Goal: Task Accomplishment & Management: Manage account settings

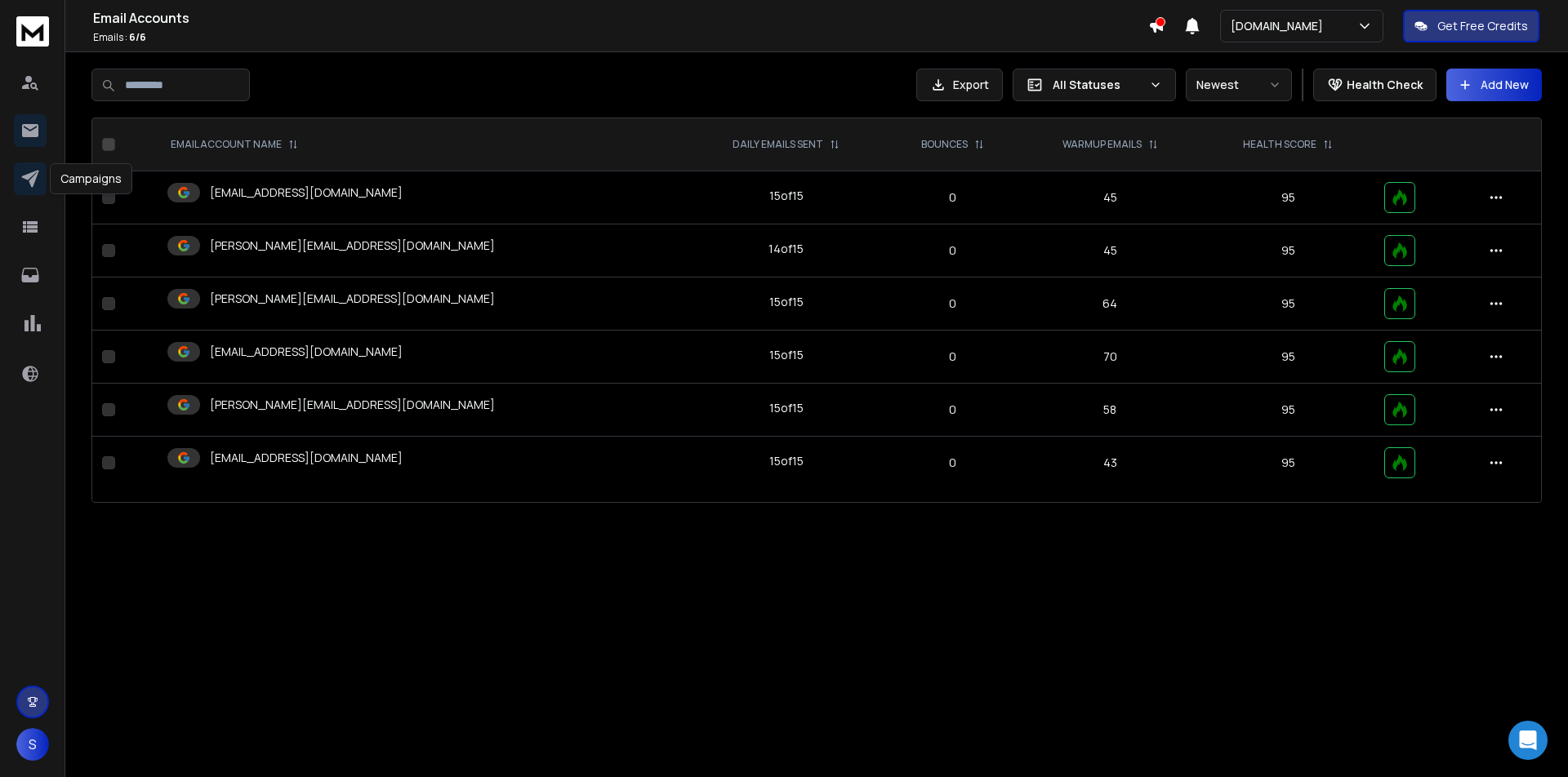
click at [37, 182] on icon at bounding box center [31, 178] width 20 height 20
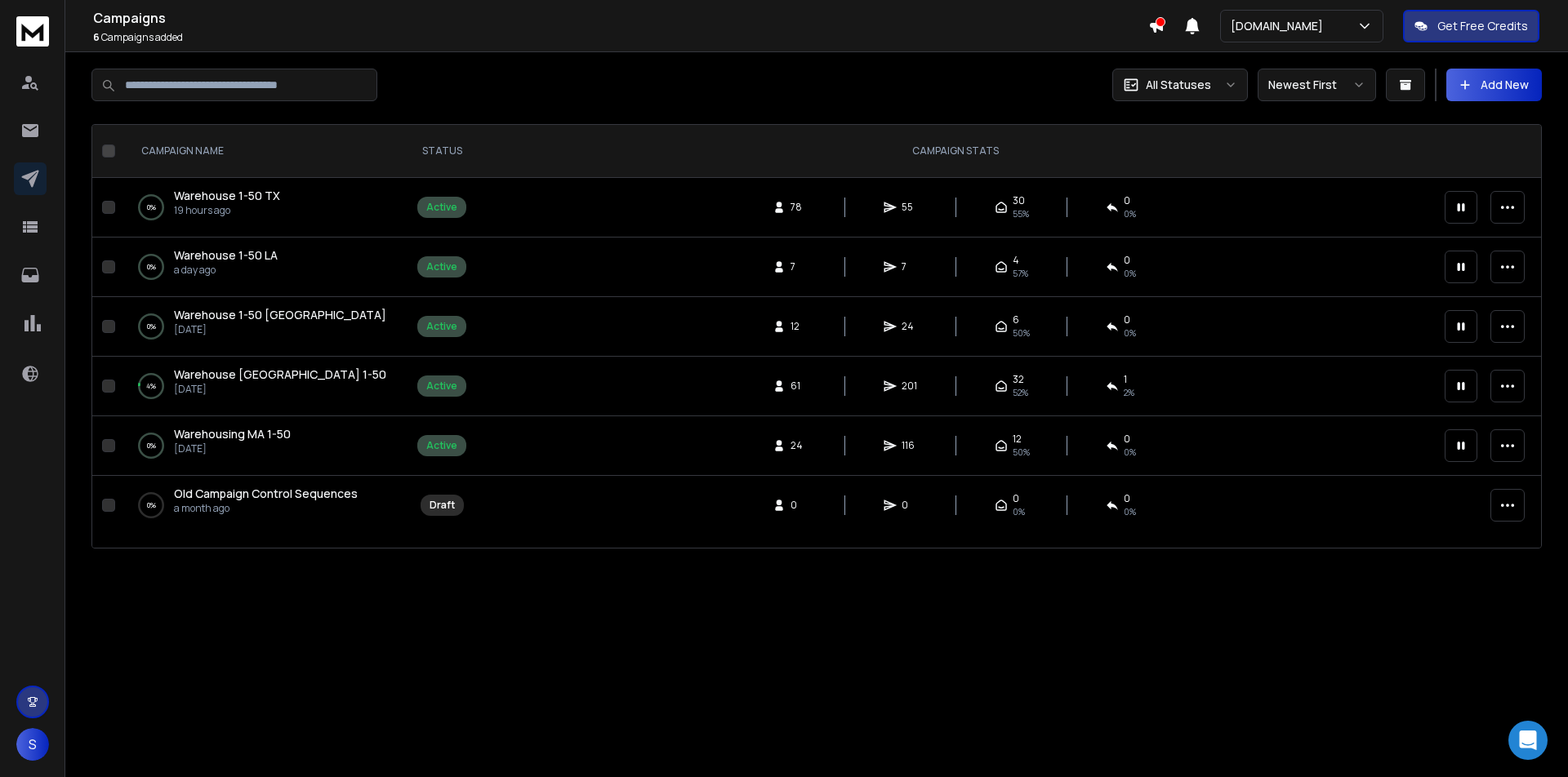
click at [238, 196] on span "Warehouse 1-50 TX" at bounding box center [227, 195] width 106 height 15
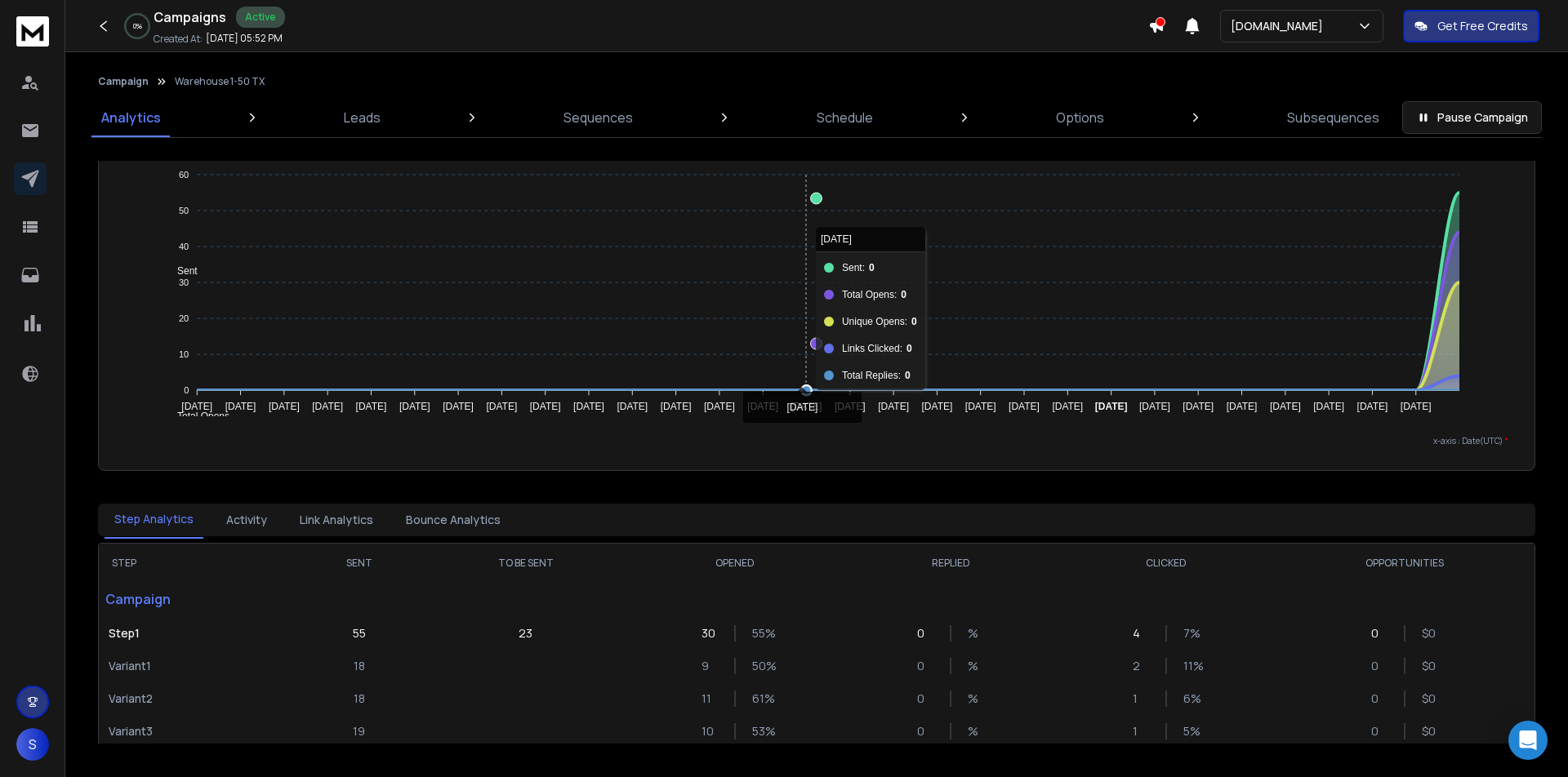
scroll to position [318, 0]
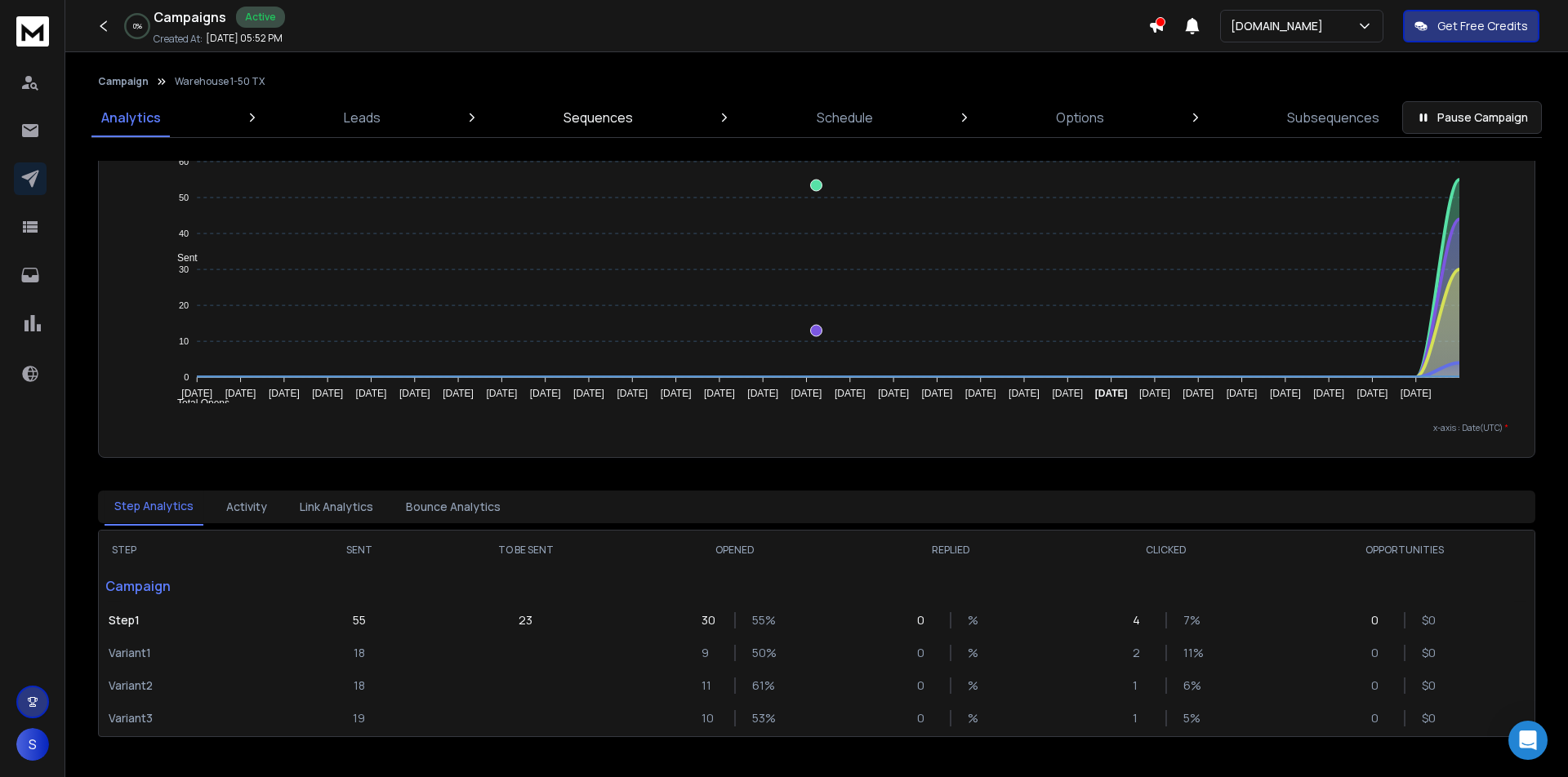
click at [585, 108] on p "Sequences" at bounding box center [598, 118] width 69 height 20
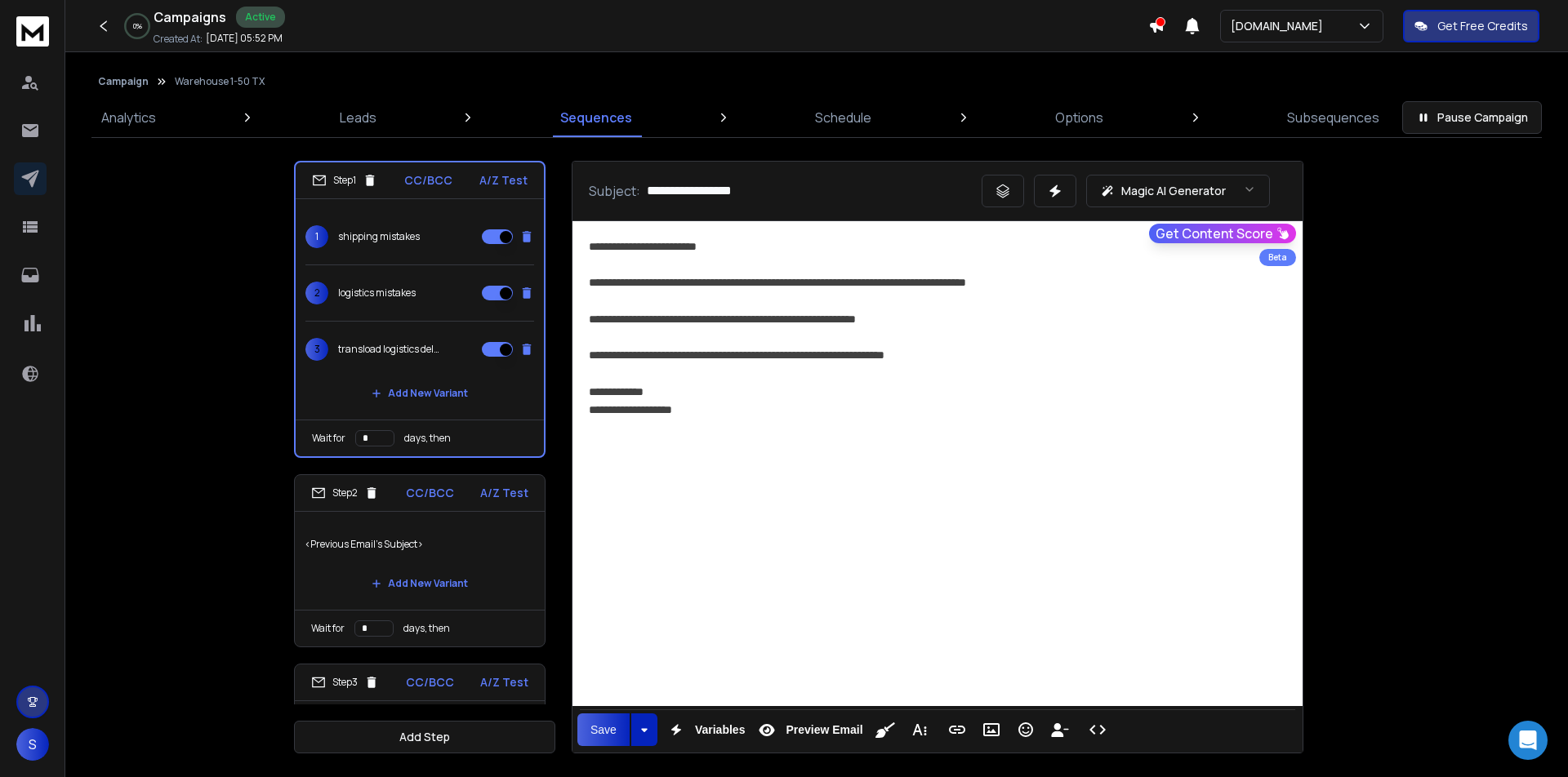
click at [408, 302] on div "2 logistics mistakes" at bounding box center [361, 292] width 110 height 23
click at [419, 360] on div "3 transload logistics delays" at bounding box center [374, 349] width 137 height 23
type input "**********"
click at [35, 136] on icon at bounding box center [30, 131] width 16 height 13
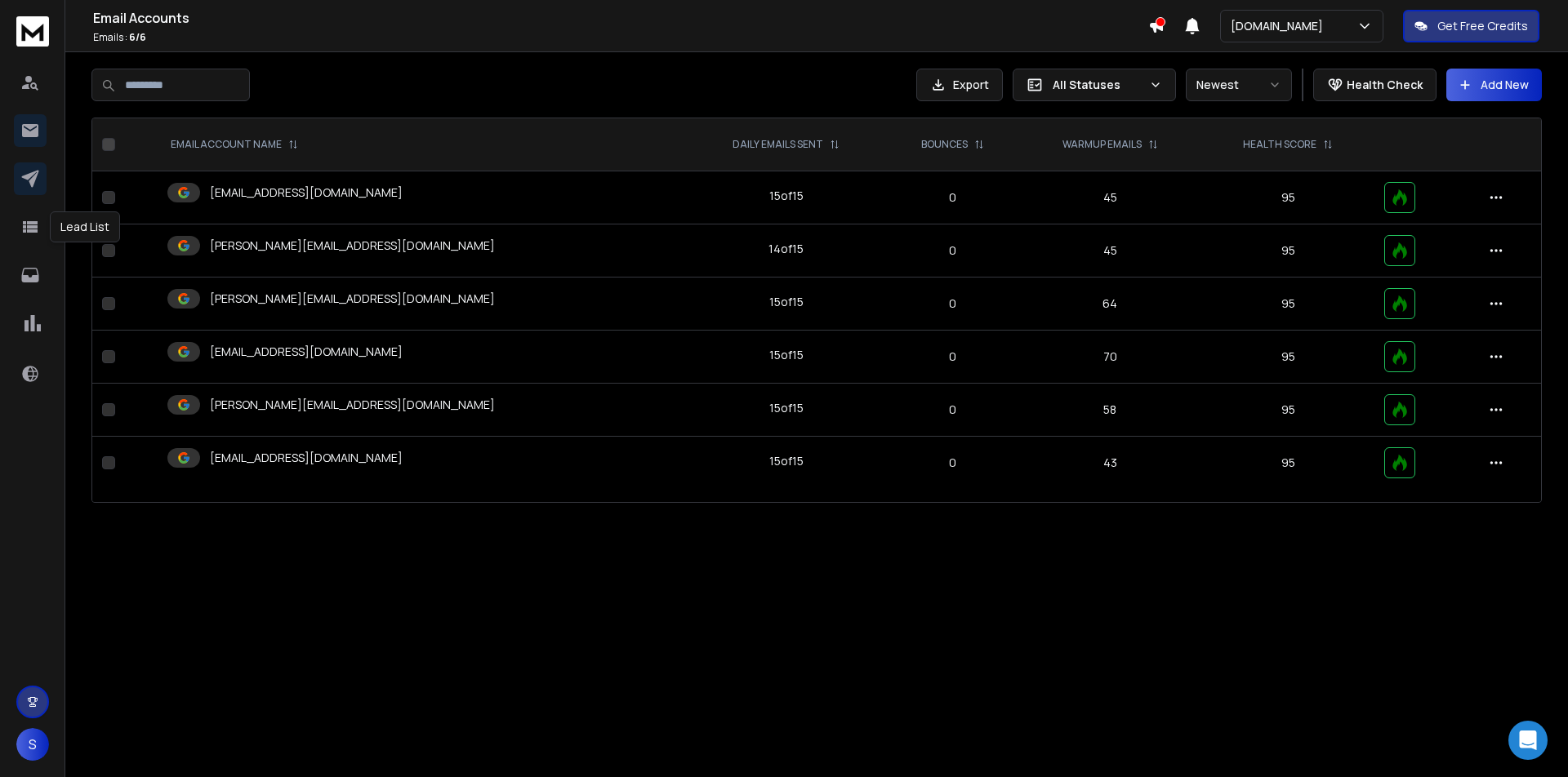
click at [32, 188] on link at bounding box center [30, 178] width 32 height 32
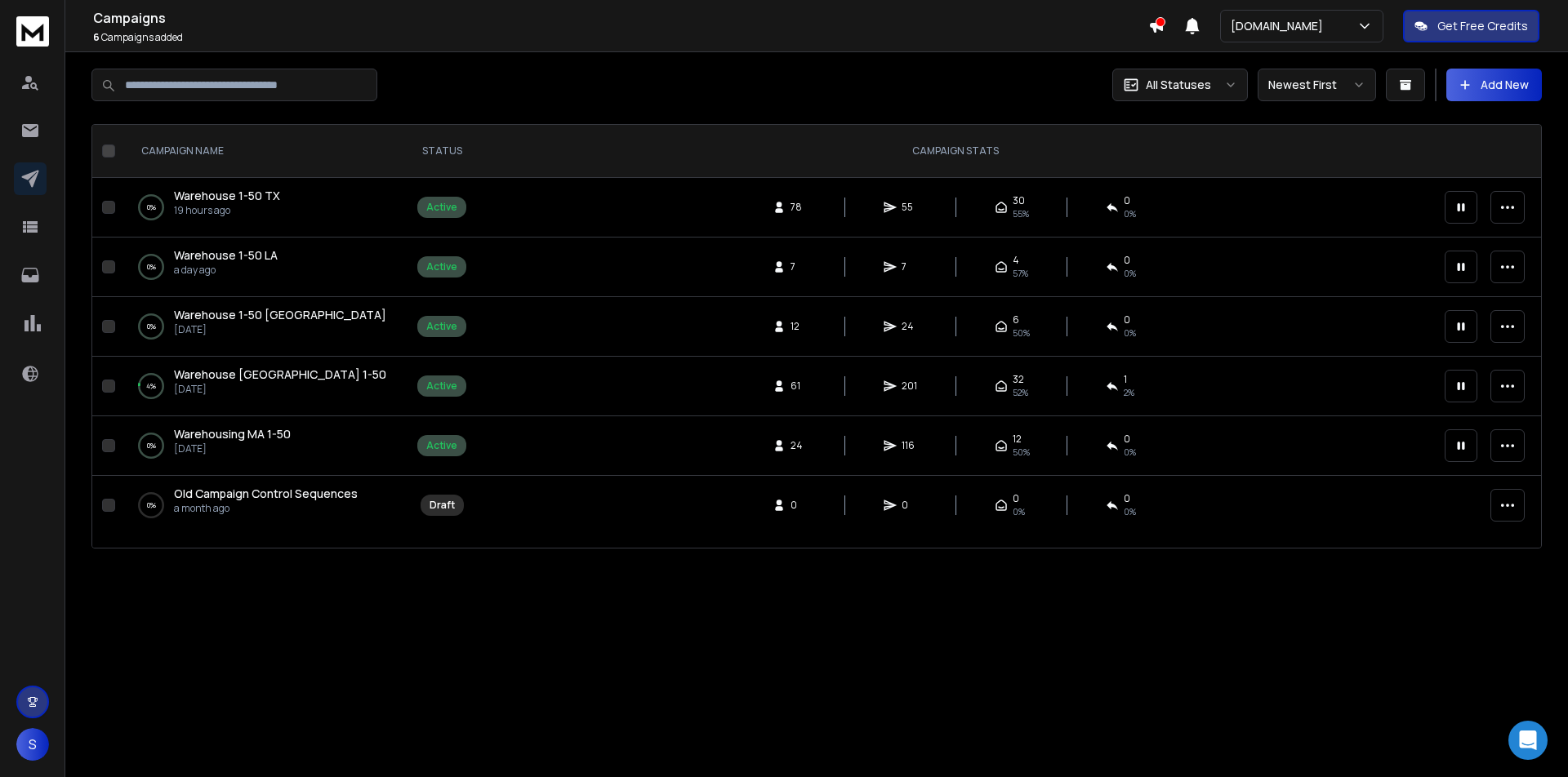
click at [285, 203] on div "0 % Warehouse 1-50 TX 19 hours ago" at bounding box center [264, 206] width 253 height 39
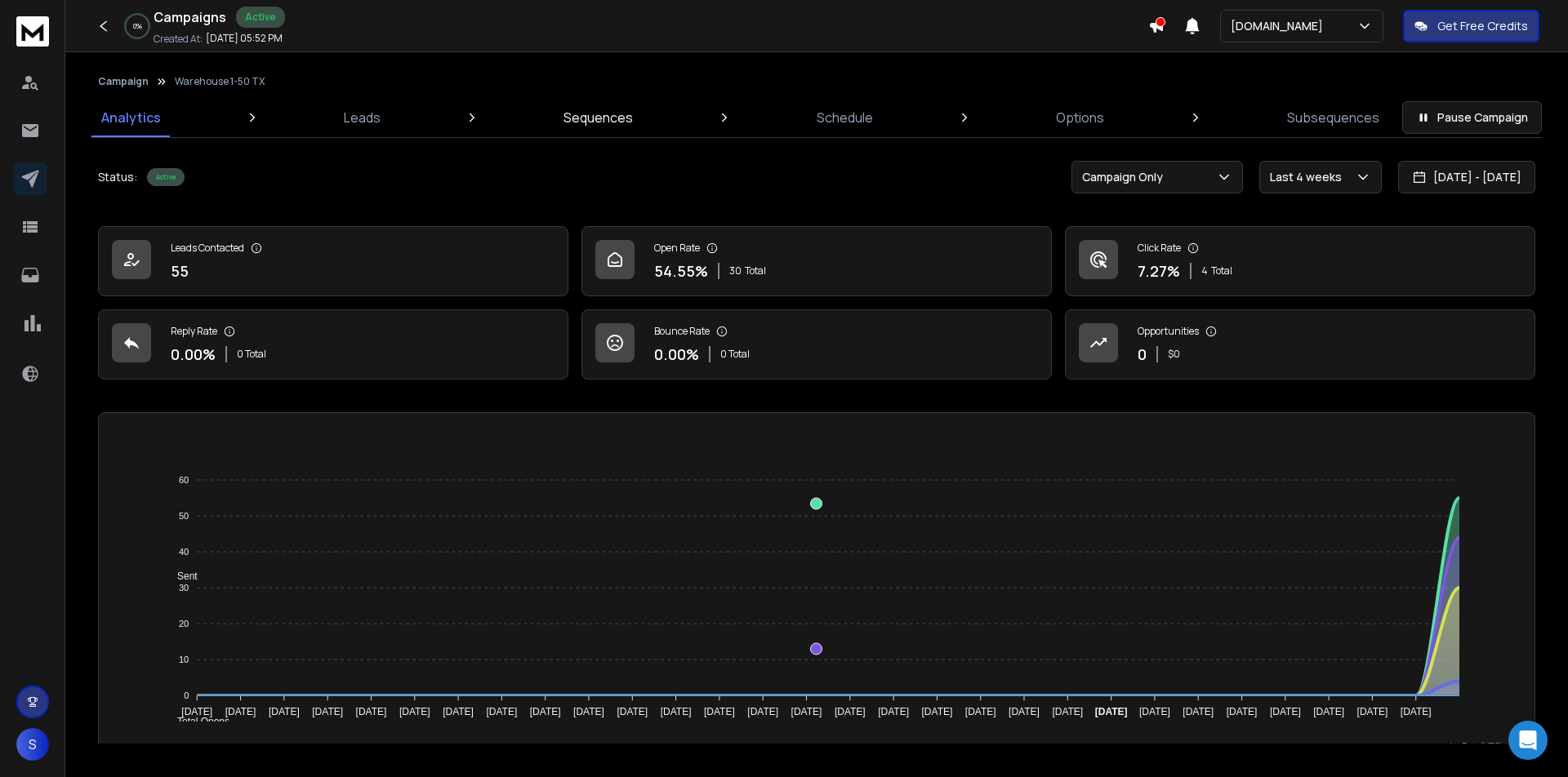
click at [622, 123] on p "Sequences" at bounding box center [598, 118] width 69 height 20
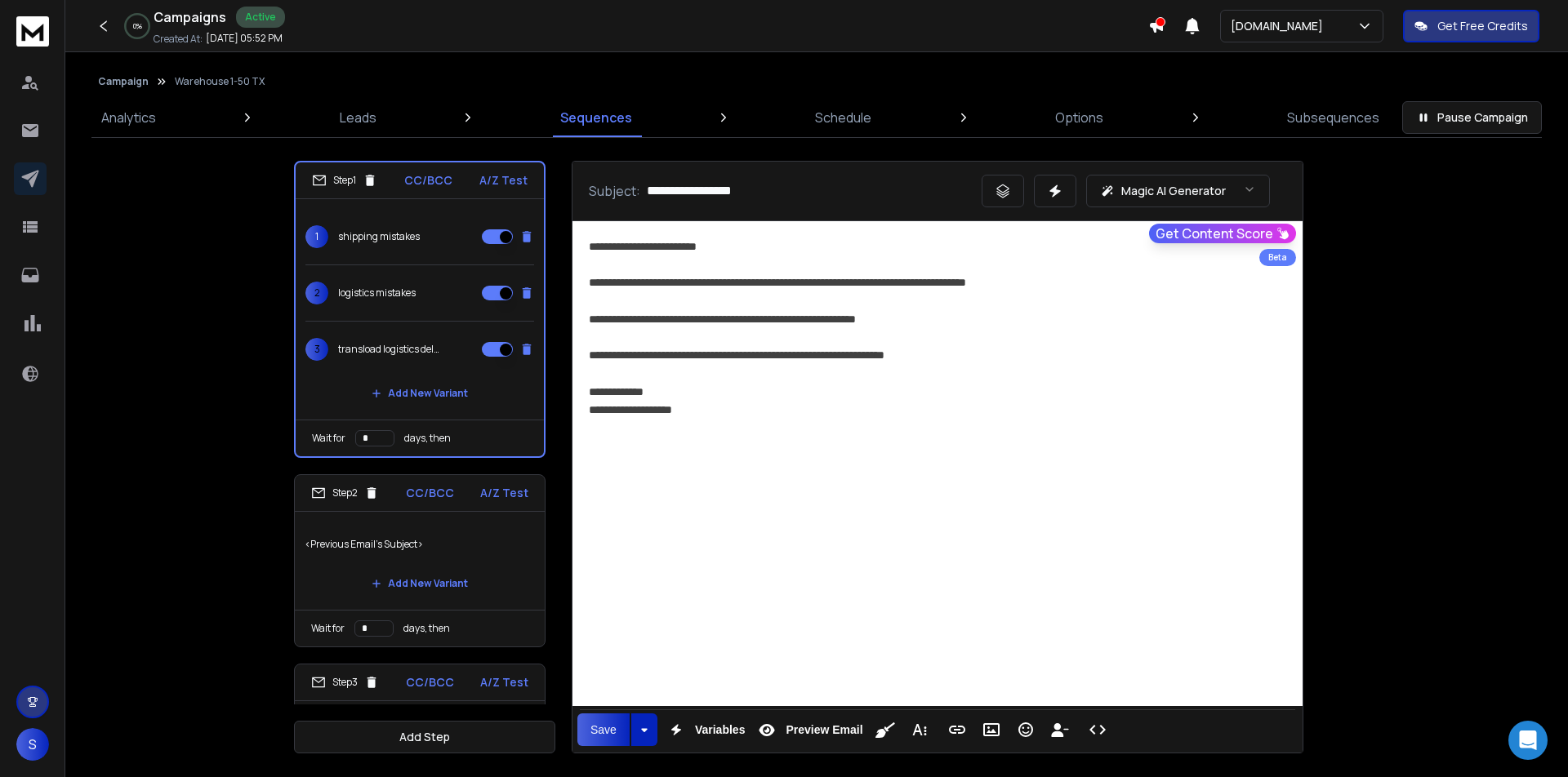
click at [368, 345] on p "transload logistics delays" at bounding box center [390, 349] width 105 height 13
type input "**********"
click at [1351, 31] on div "Transloads.co" at bounding box center [1302, 26] width 142 height 16
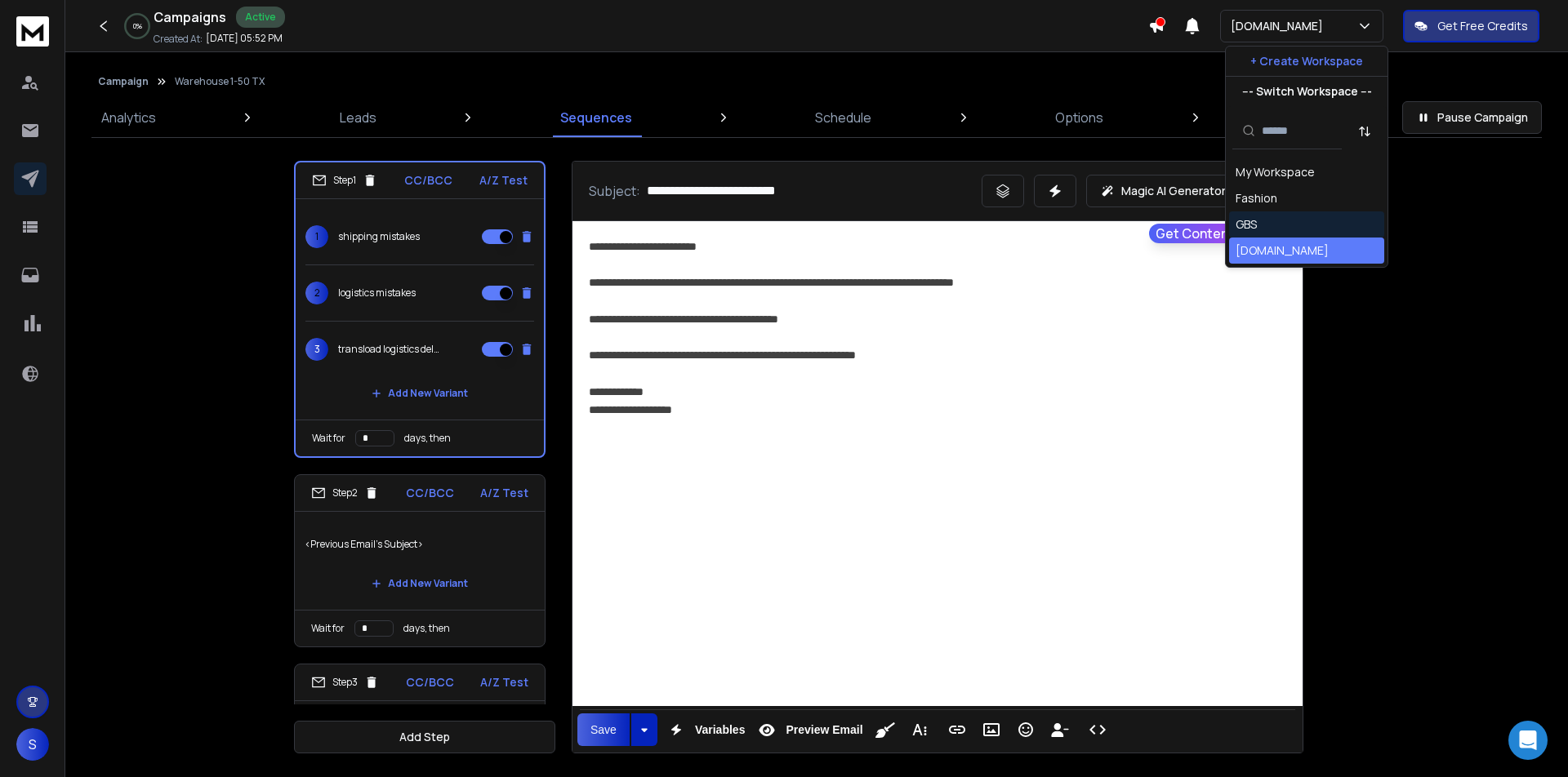
click at [1332, 231] on div "GBS" at bounding box center [1307, 224] width 155 height 26
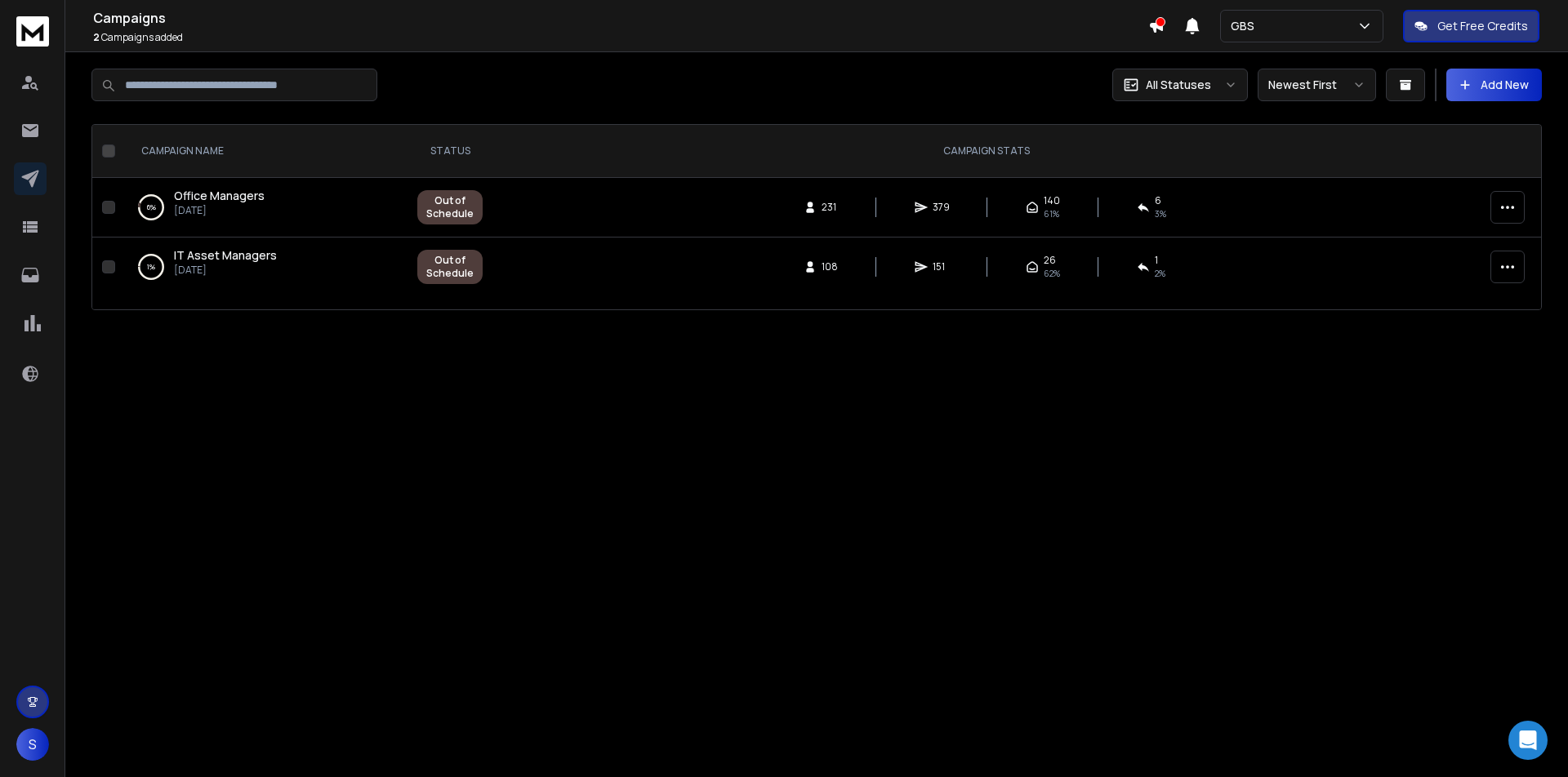
click at [203, 194] on span "Office Managers" at bounding box center [219, 195] width 91 height 15
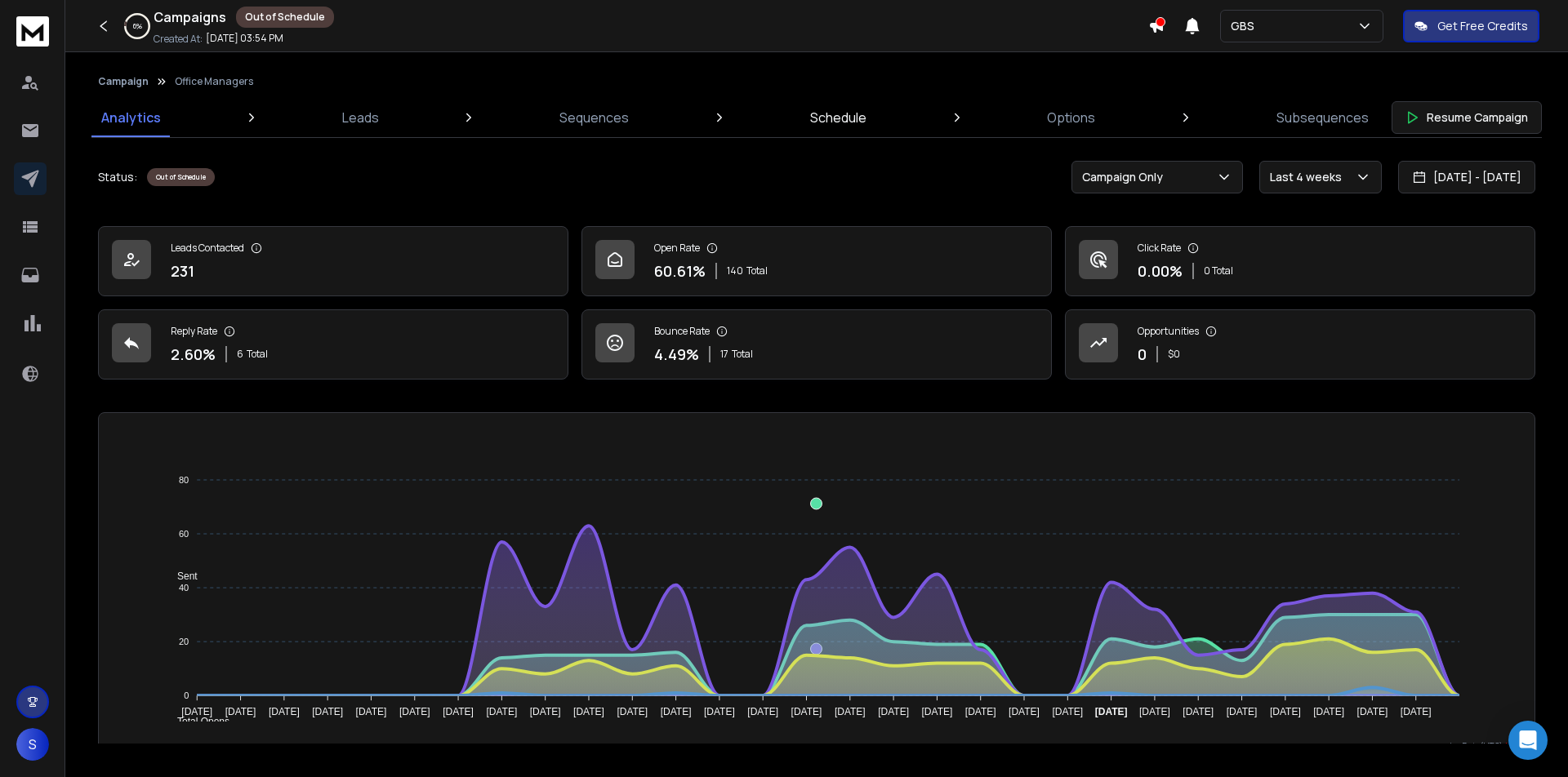
click at [817, 125] on p "Schedule" at bounding box center [838, 118] width 56 height 20
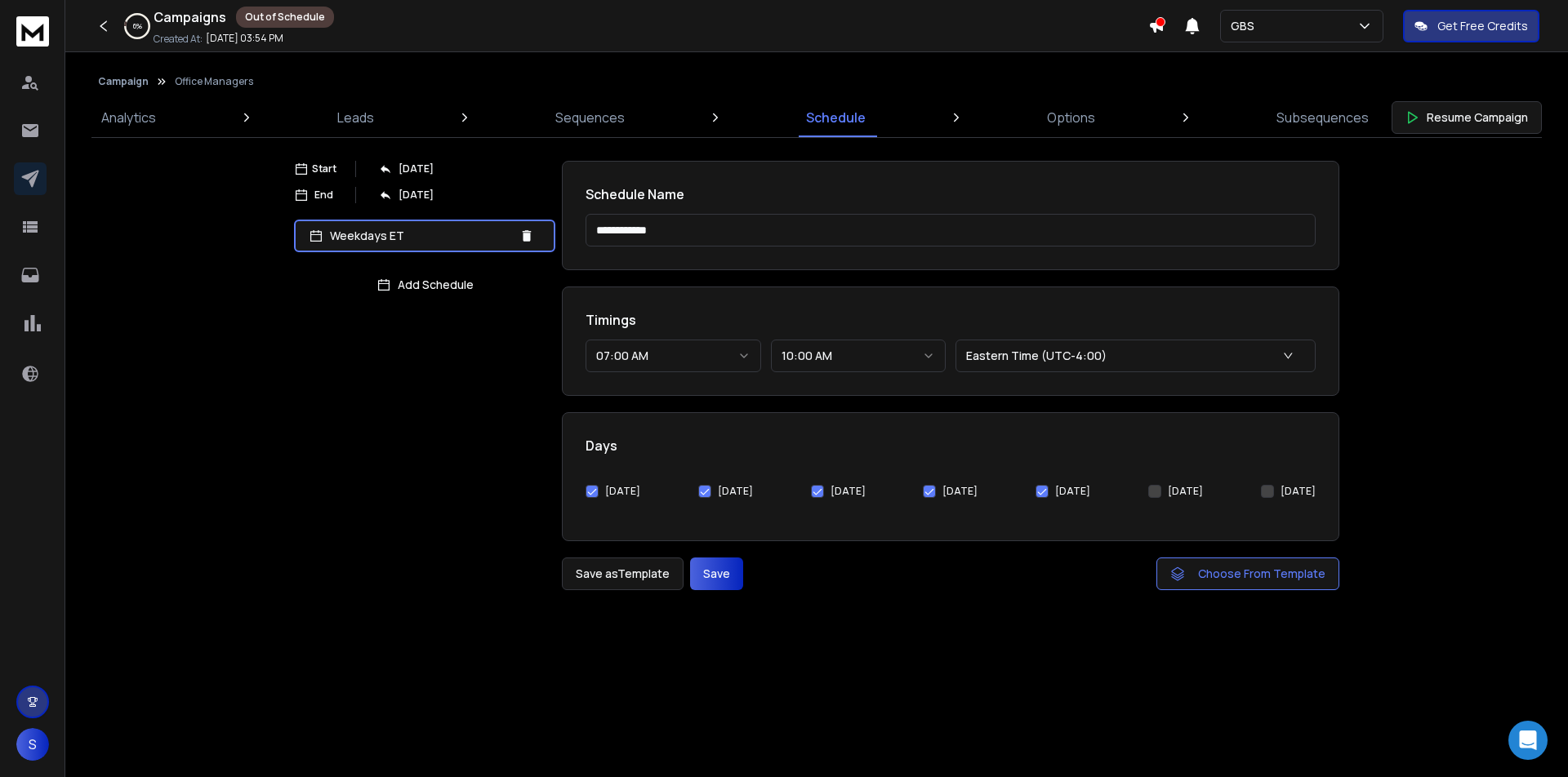
click at [420, 195] on p "Mon Sep 08 2025" at bounding box center [416, 195] width 35 height 13
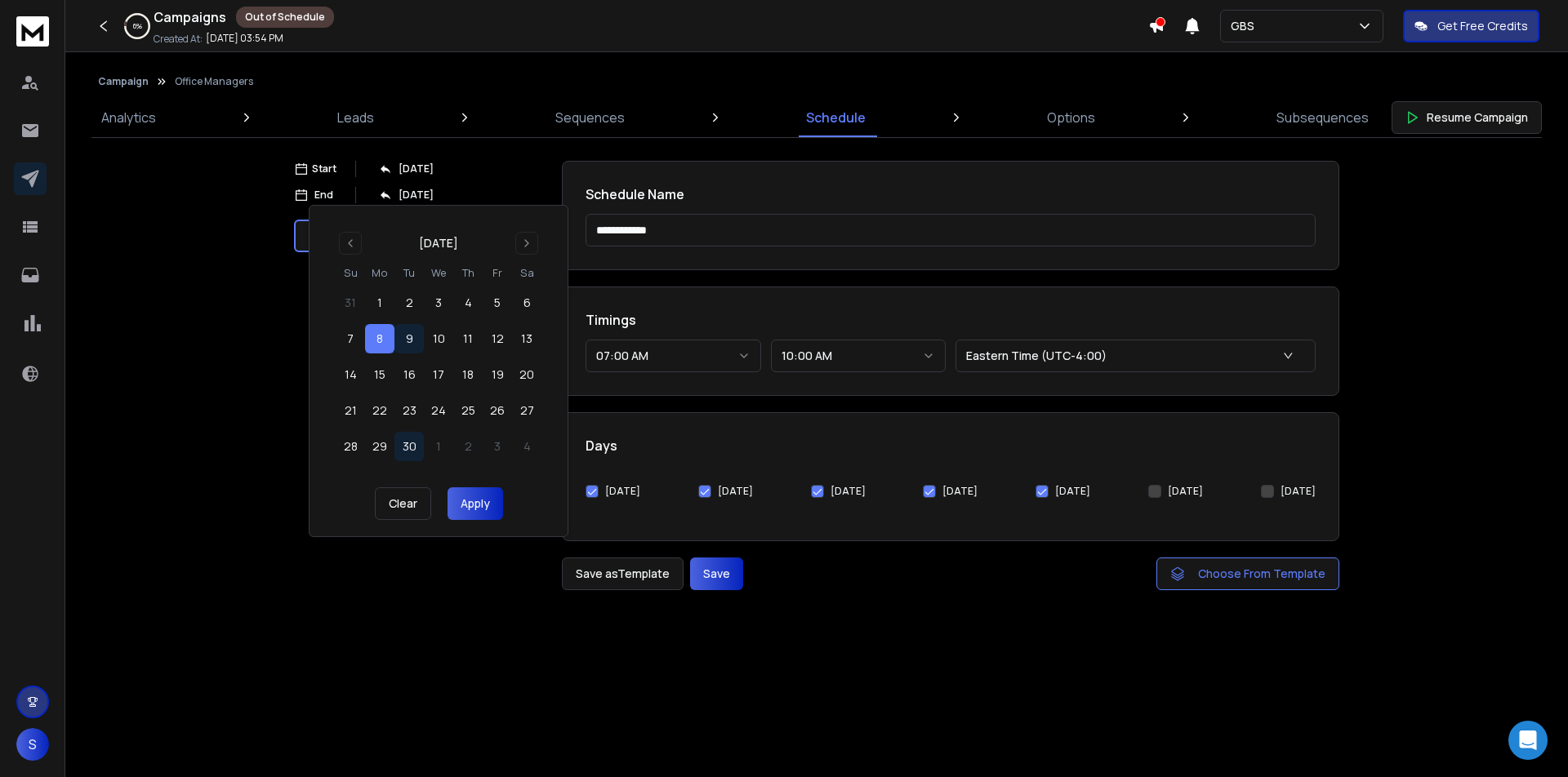
click at [415, 443] on button "30" at bounding box center [408, 446] width 30 height 30
click at [474, 508] on button "Apply" at bounding box center [475, 504] width 56 height 32
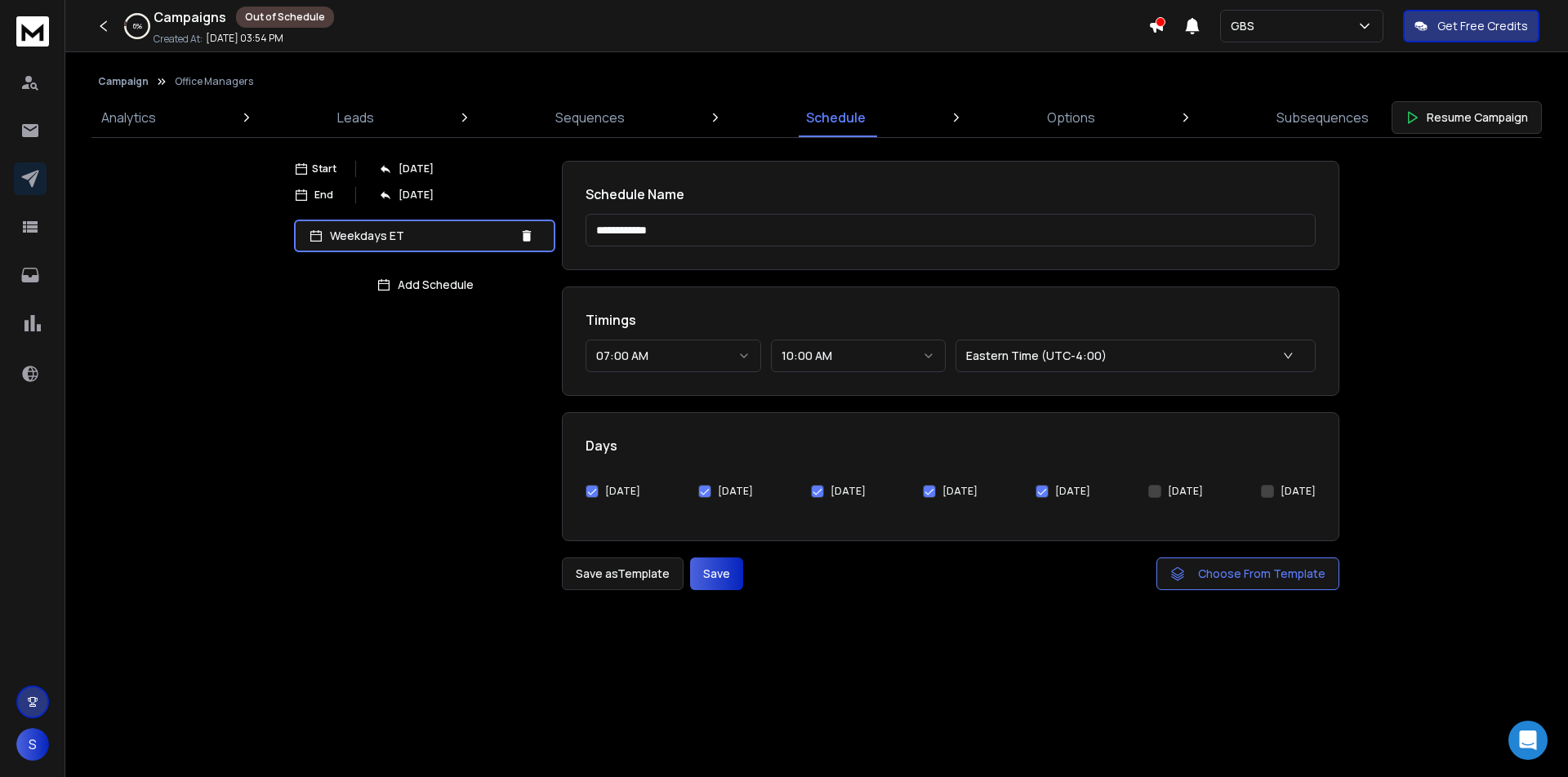
click at [723, 580] on button "Save" at bounding box center [716, 574] width 53 height 32
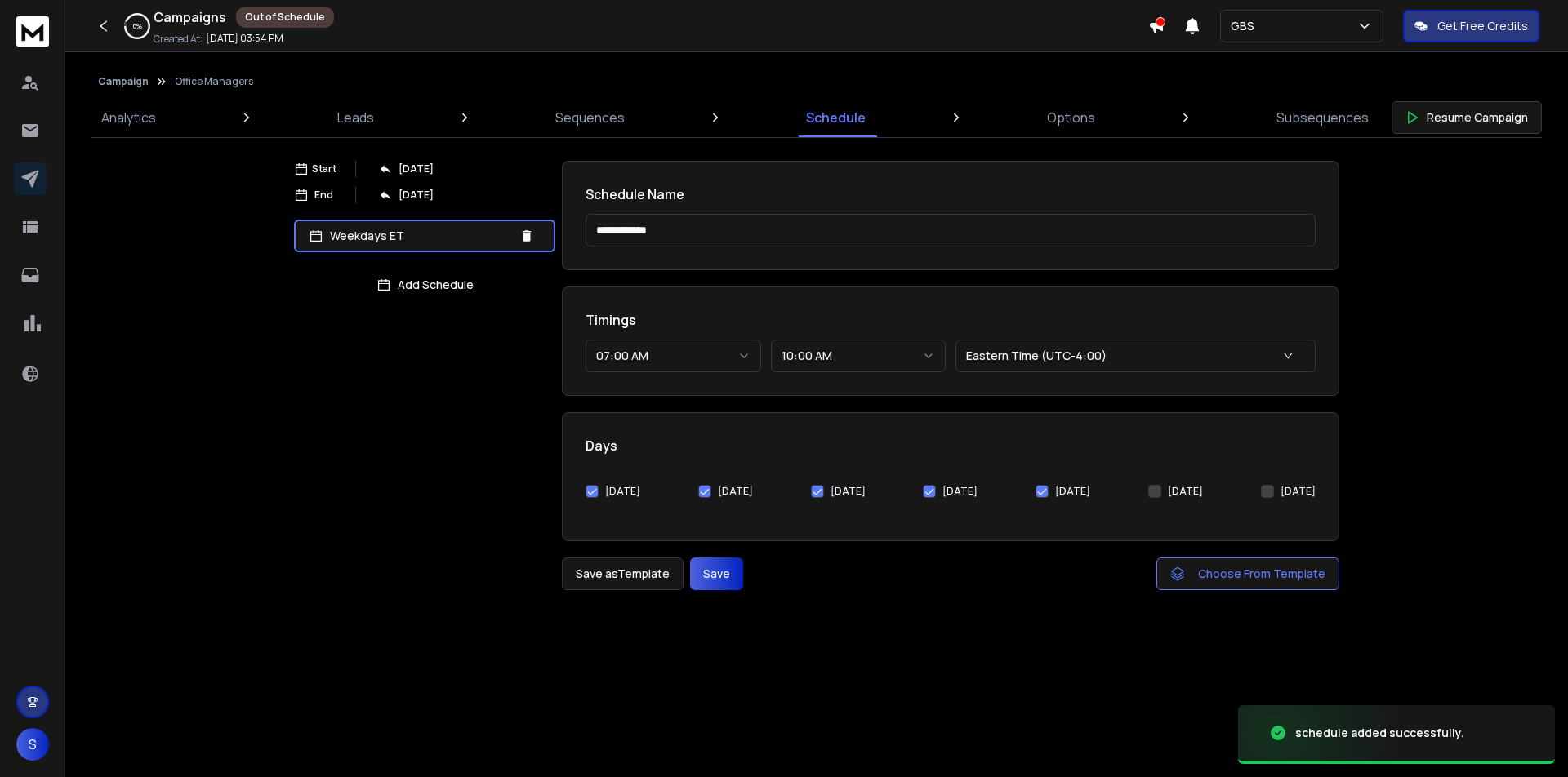
click at [139, 78] on button "Campaign" at bounding box center [124, 81] width 50 height 13
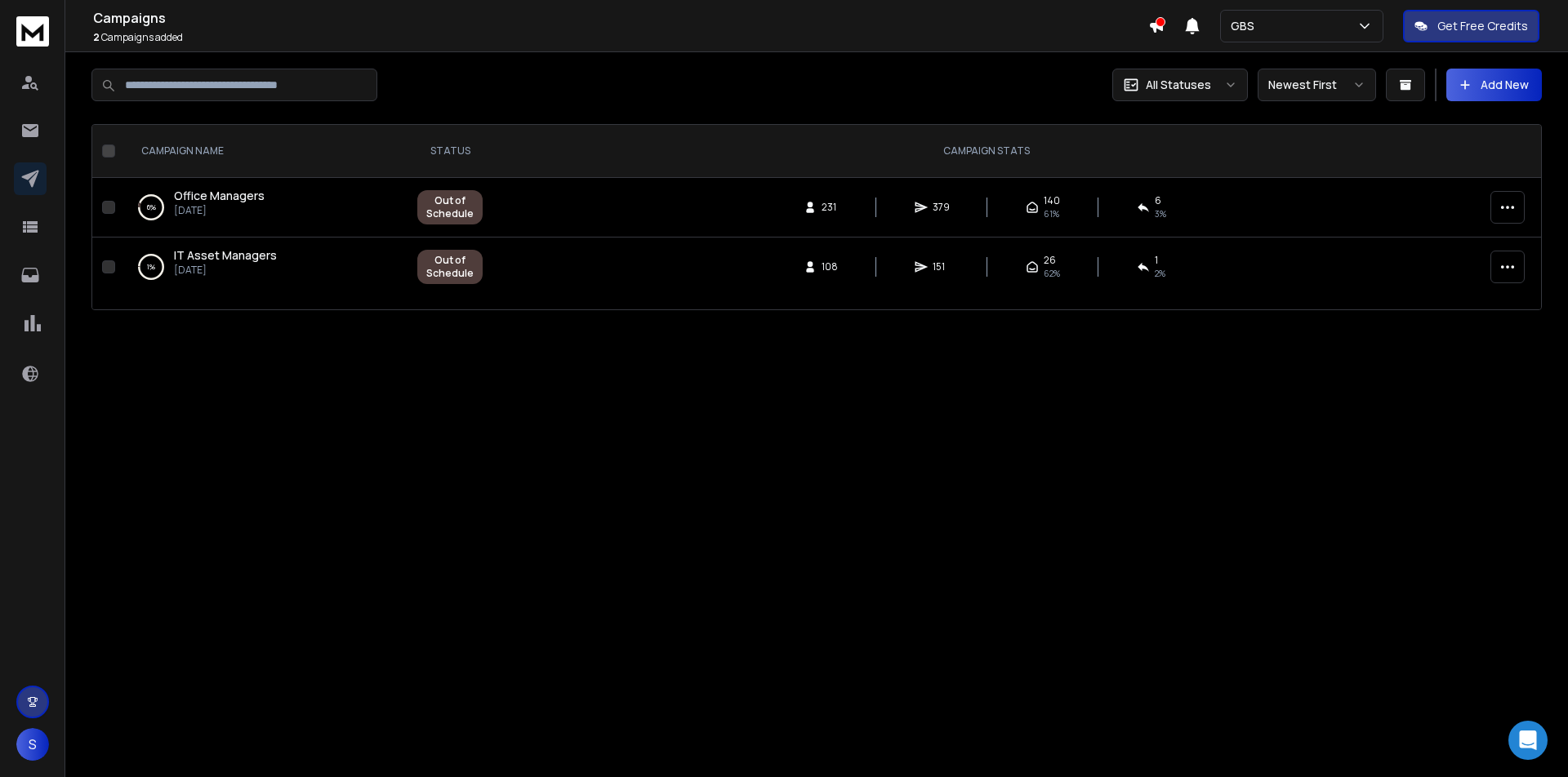
click at [262, 255] on span "IT Asset Managers" at bounding box center [225, 254] width 103 height 15
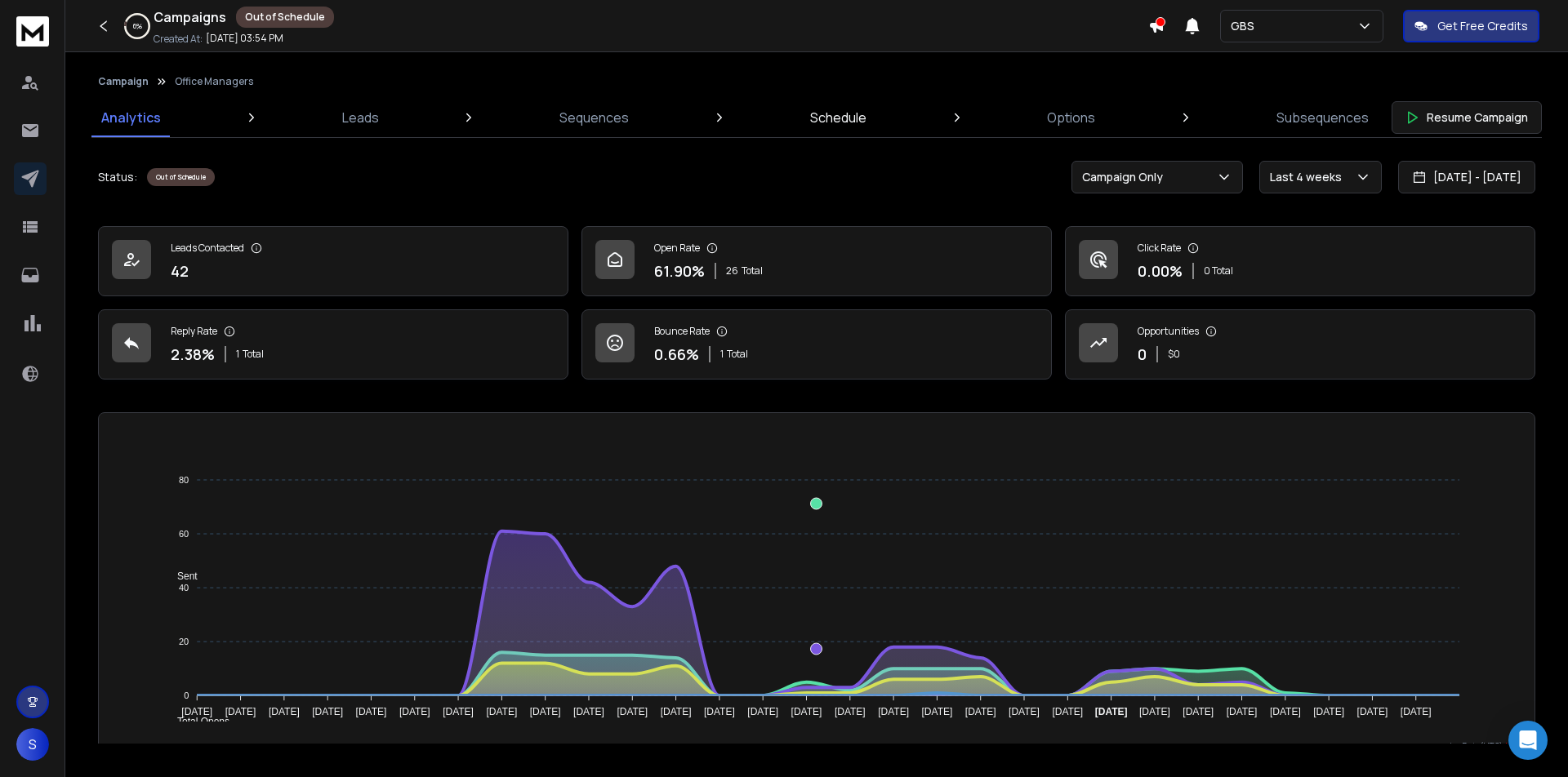
click at [841, 111] on p "Schedule" at bounding box center [838, 118] width 56 height 20
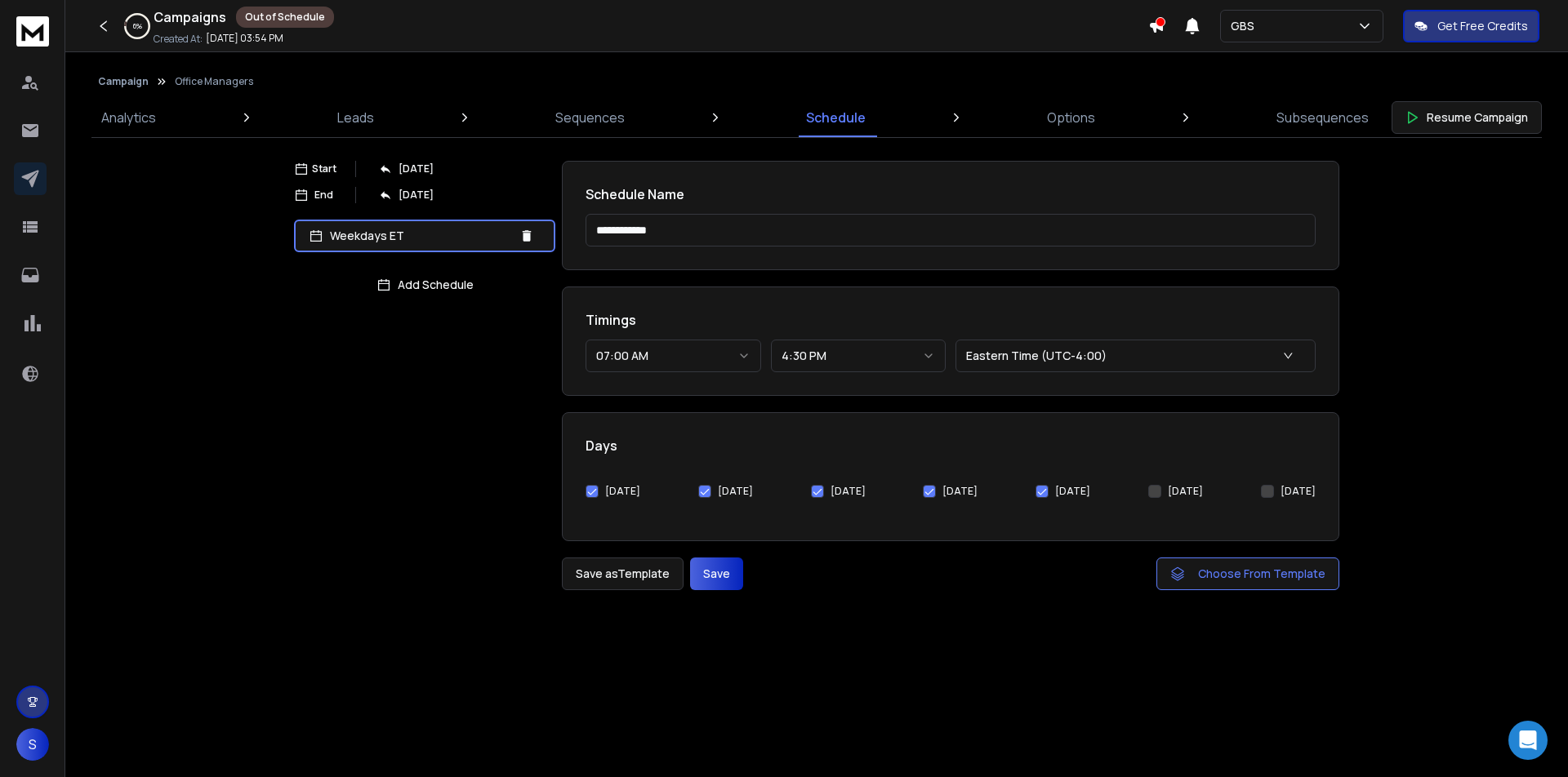
type input "**********"
click at [431, 189] on p "Mon Sep 08 2025" at bounding box center [416, 195] width 35 height 13
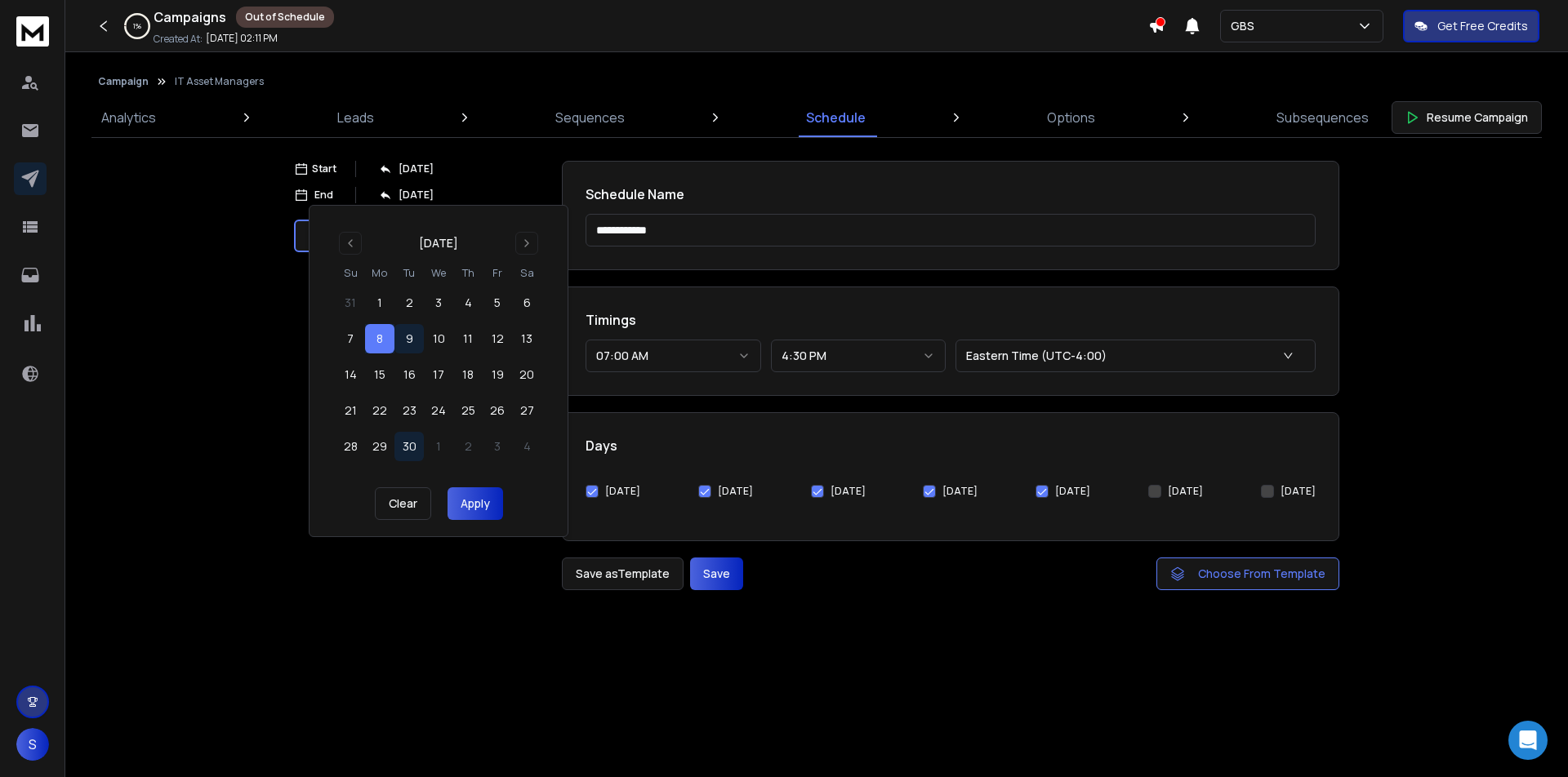
click at [411, 450] on button "30" at bounding box center [408, 446] width 30 height 30
click at [481, 509] on button "Apply" at bounding box center [475, 504] width 56 height 32
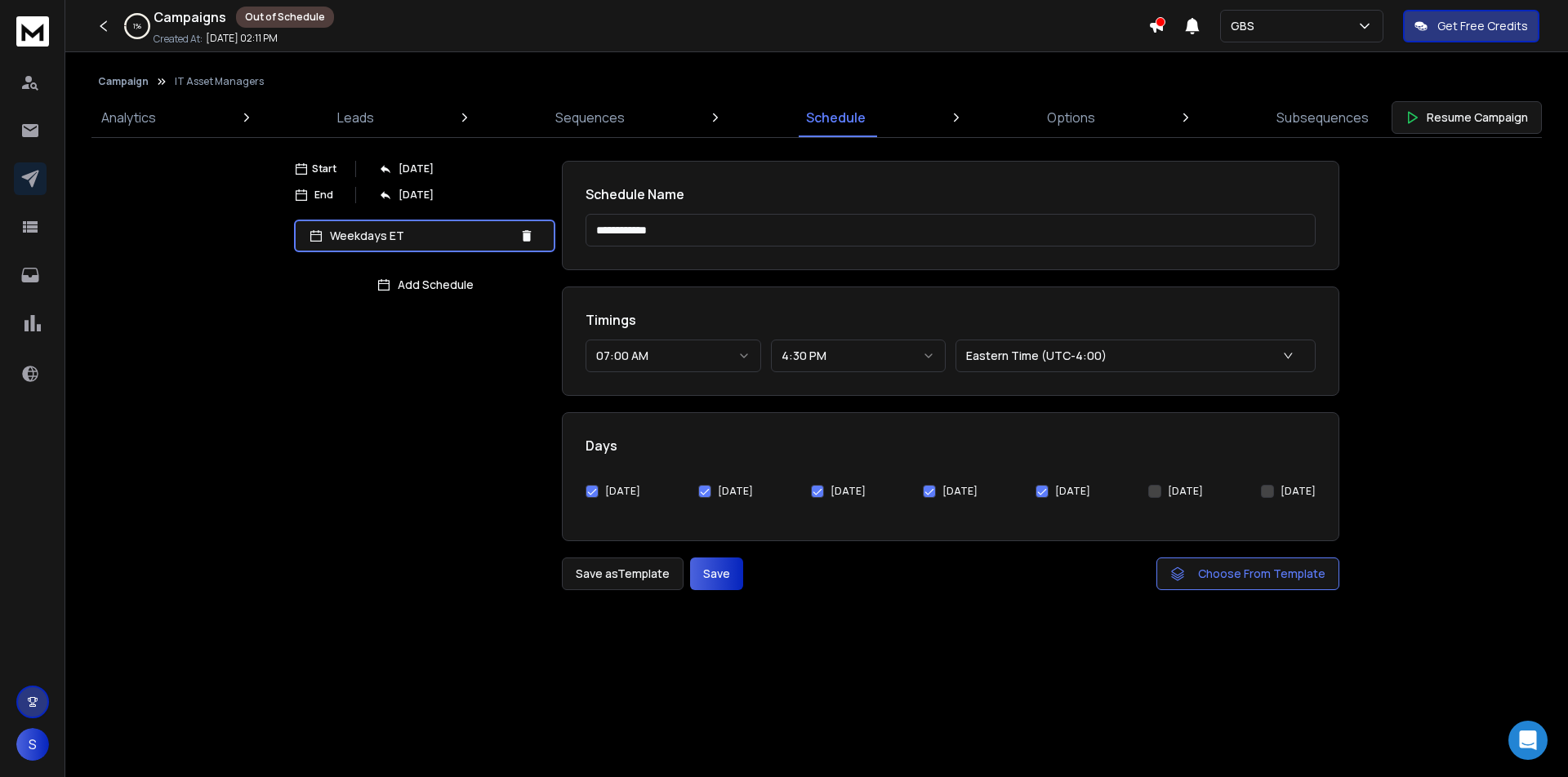
click at [716, 571] on button "Save" at bounding box center [716, 574] width 53 height 32
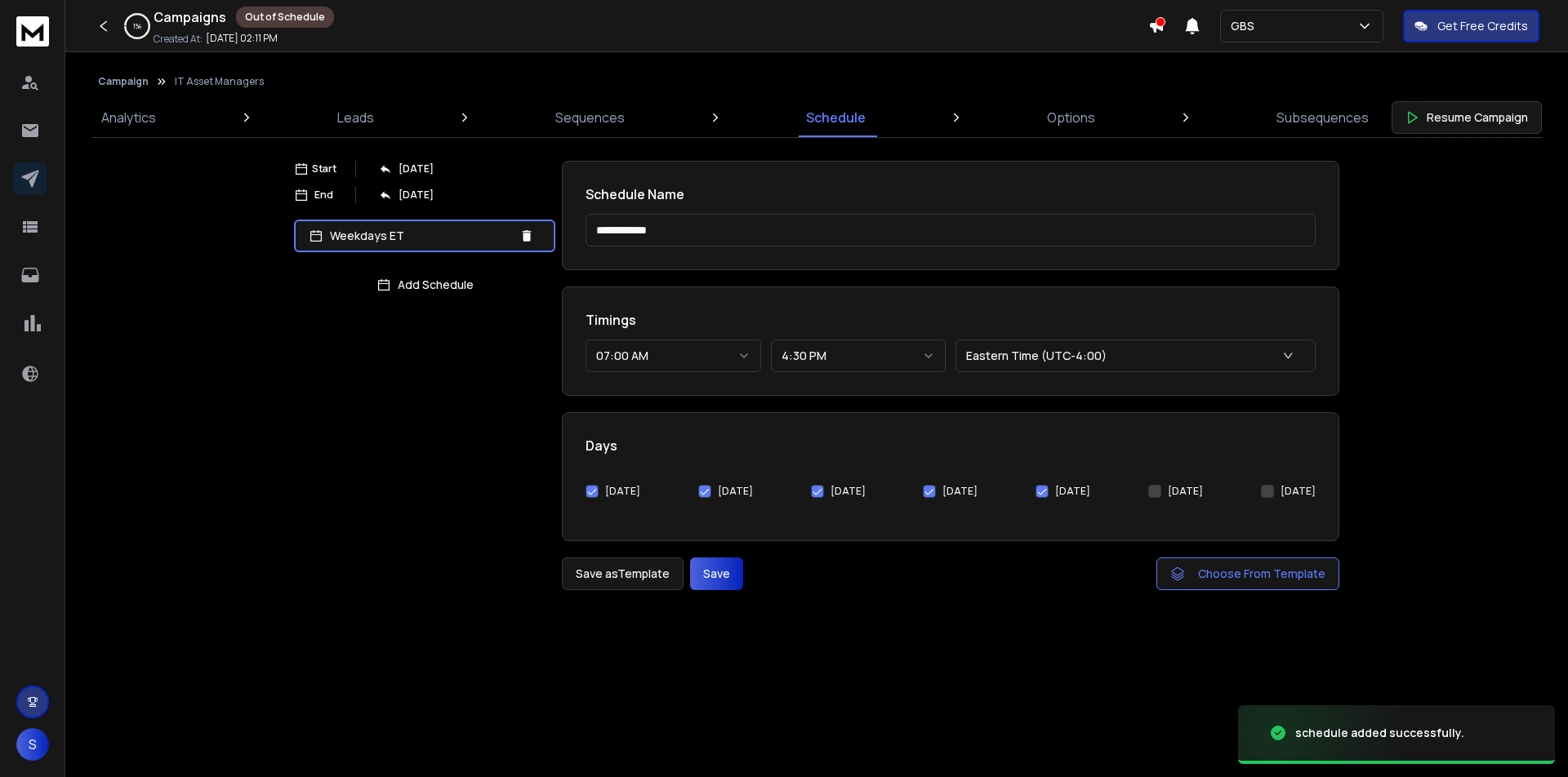
click at [130, 82] on button "Campaign" at bounding box center [124, 81] width 50 height 13
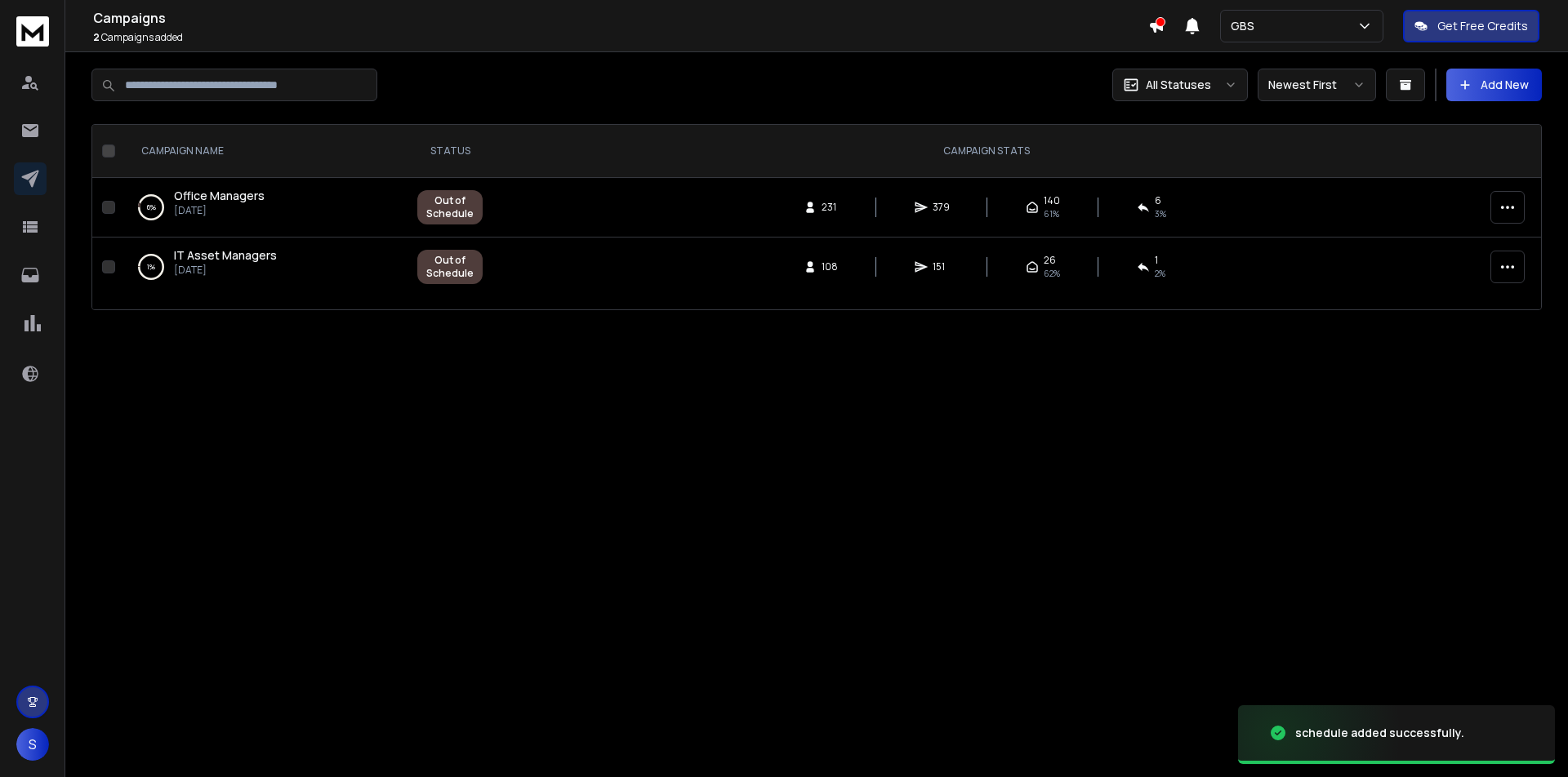
click at [237, 203] on span "Office Managers" at bounding box center [219, 195] width 91 height 15
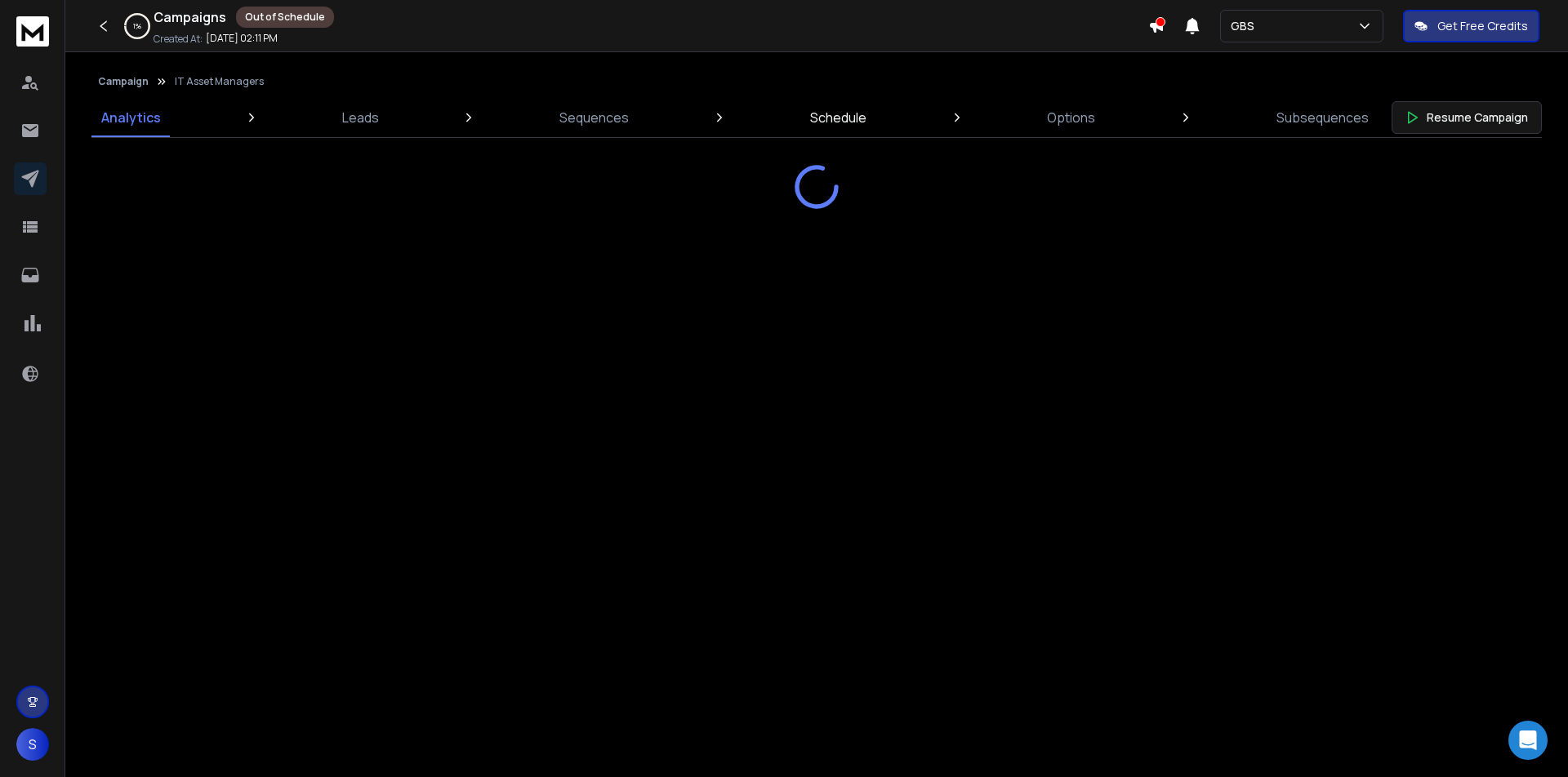
click at [809, 111] on link "Schedule" at bounding box center [839, 117] width 76 height 39
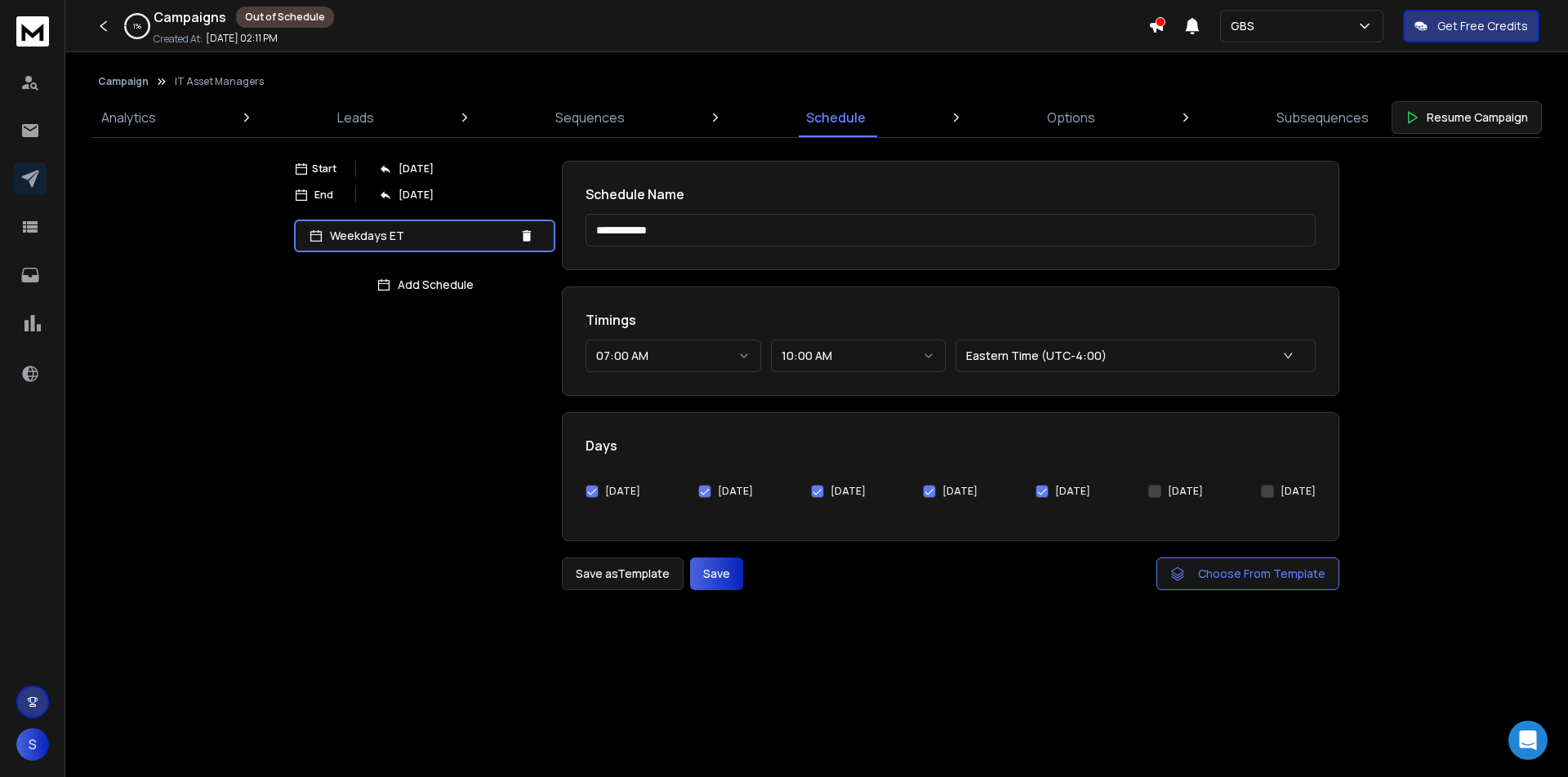
type input "**********"
click at [729, 585] on button "Save" at bounding box center [716, 574] width 53 height 32
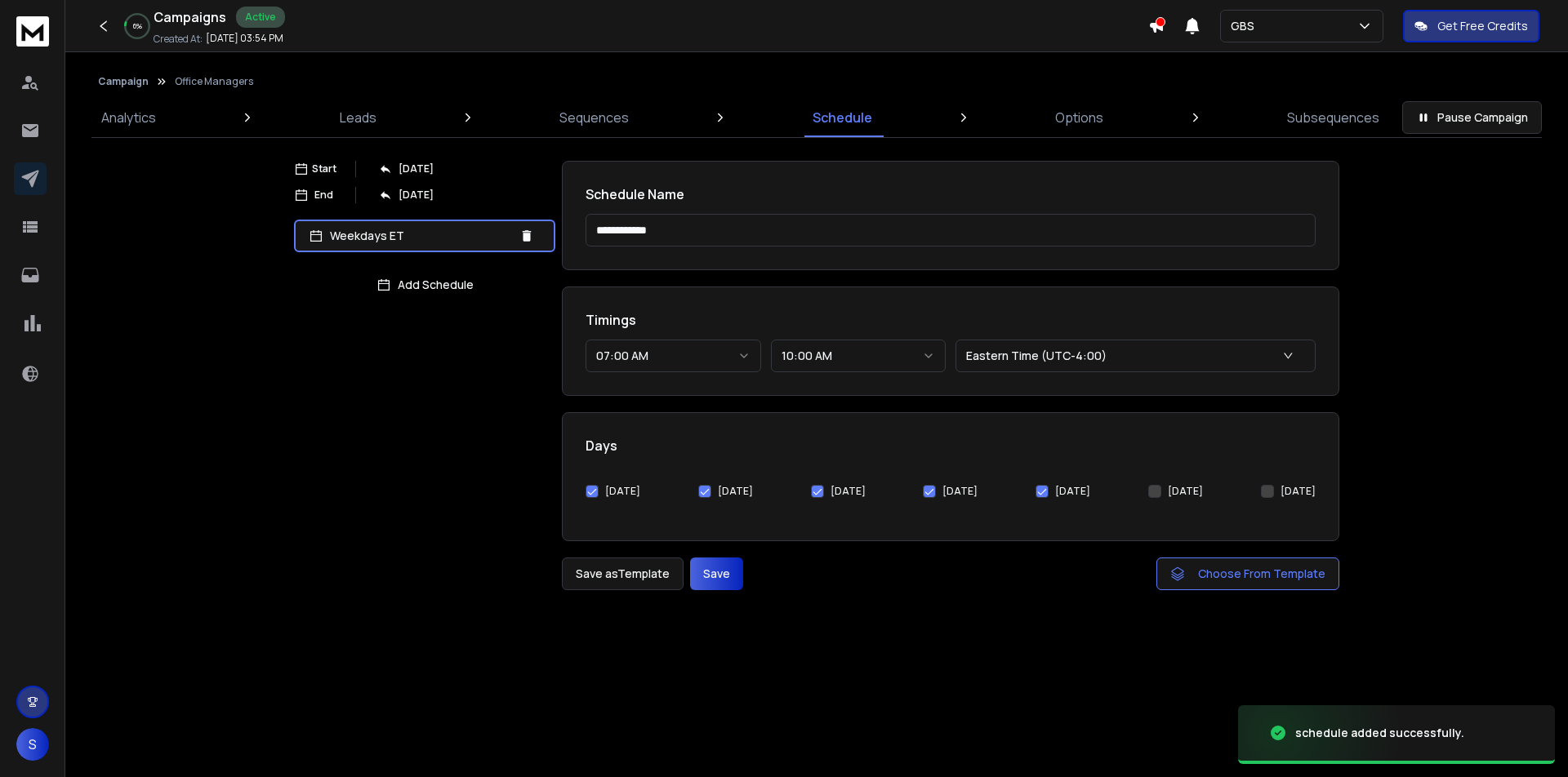
click at [119, 78] on button "Campaign" at bounding box center [124, 81] width 50 height 13
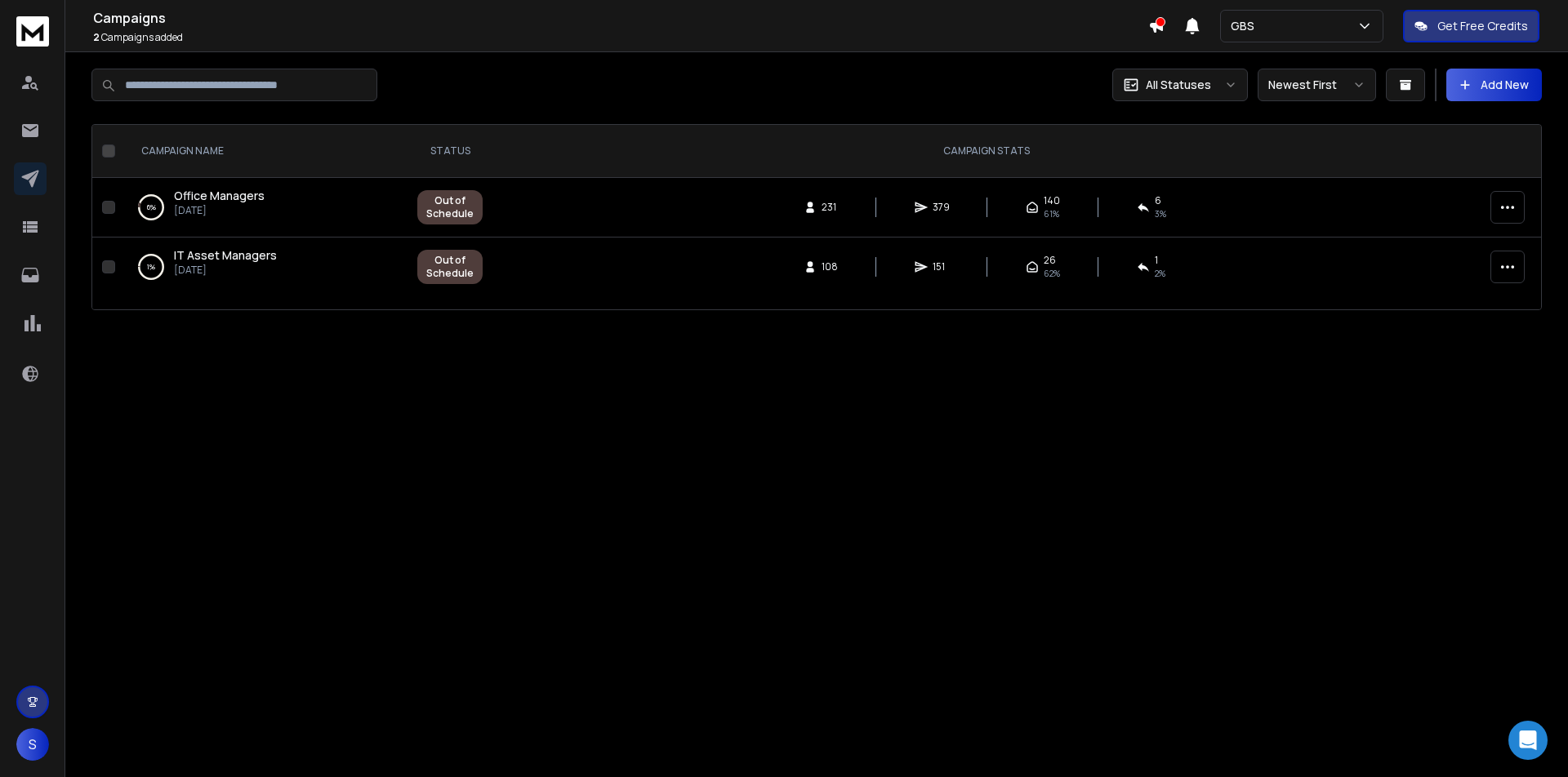
click at [405, 204] on td "6 % Office Managers [DATE]" at bounding box center [264, 207] width 286 height 59
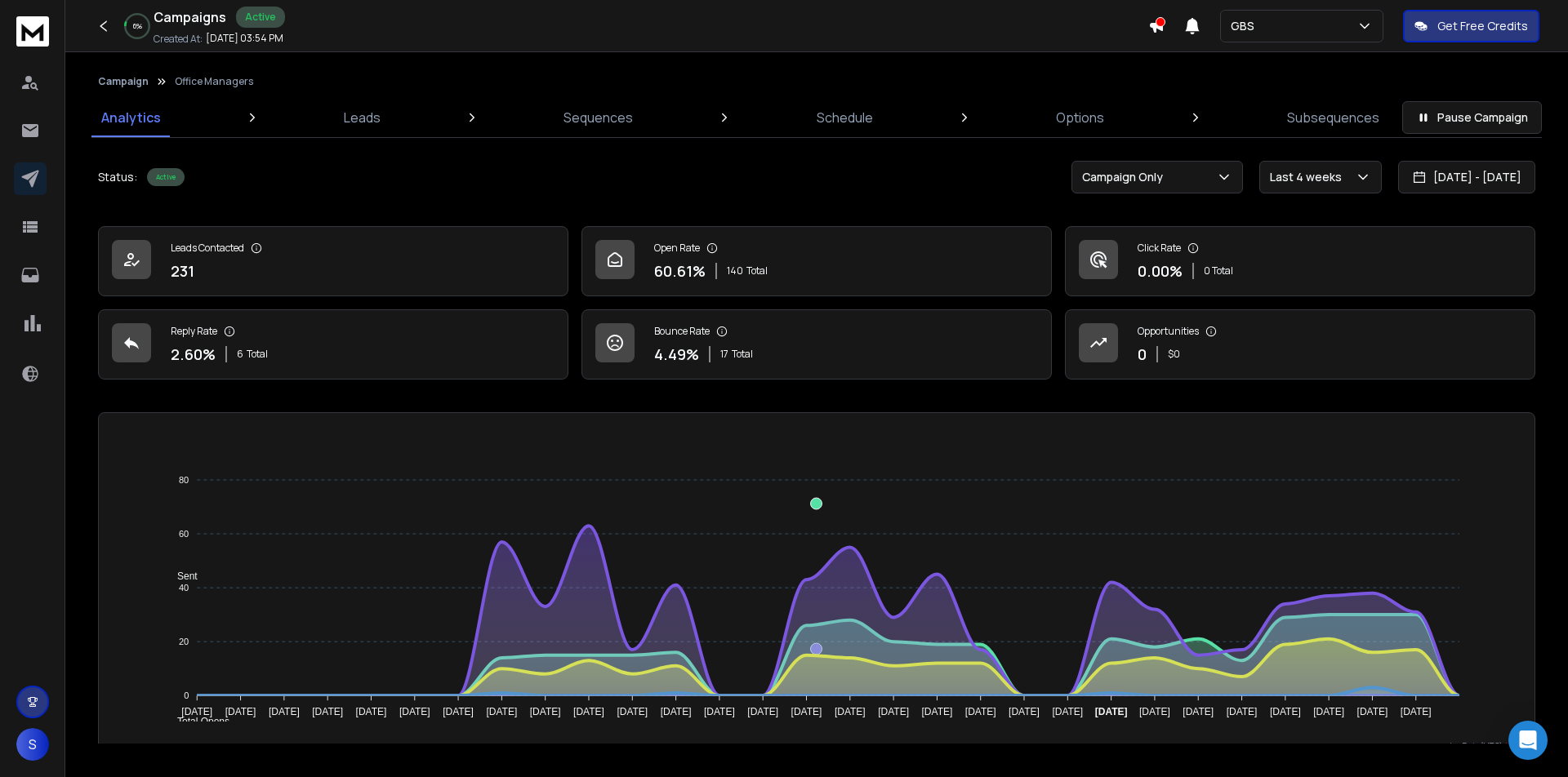
click at [126, 82] on button "Campaign" at bounding box center [124, 81] width 50 height 13
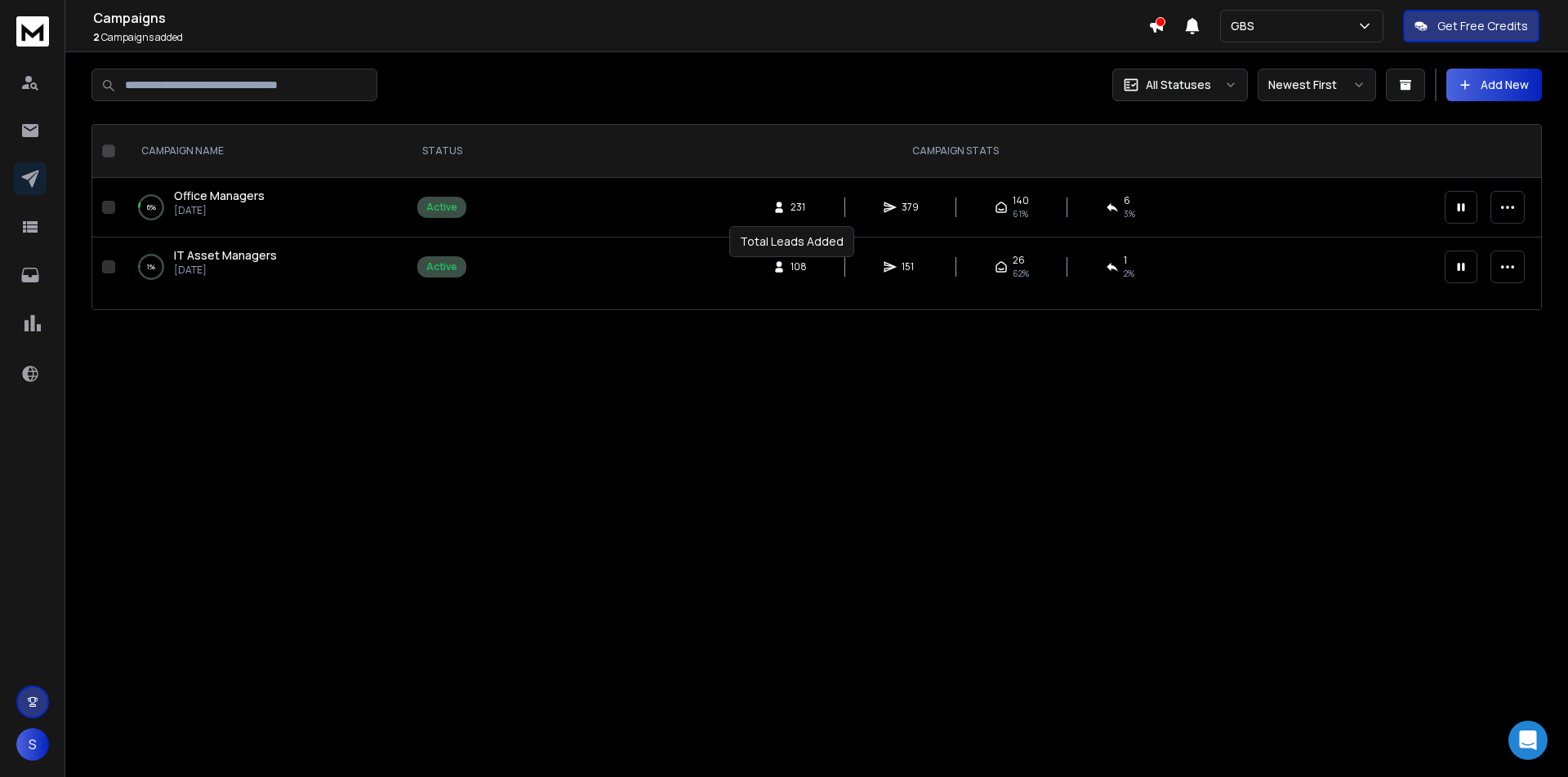
click at [787, 267] on div "108" at bounding box center [789, 267] width 49 height 13
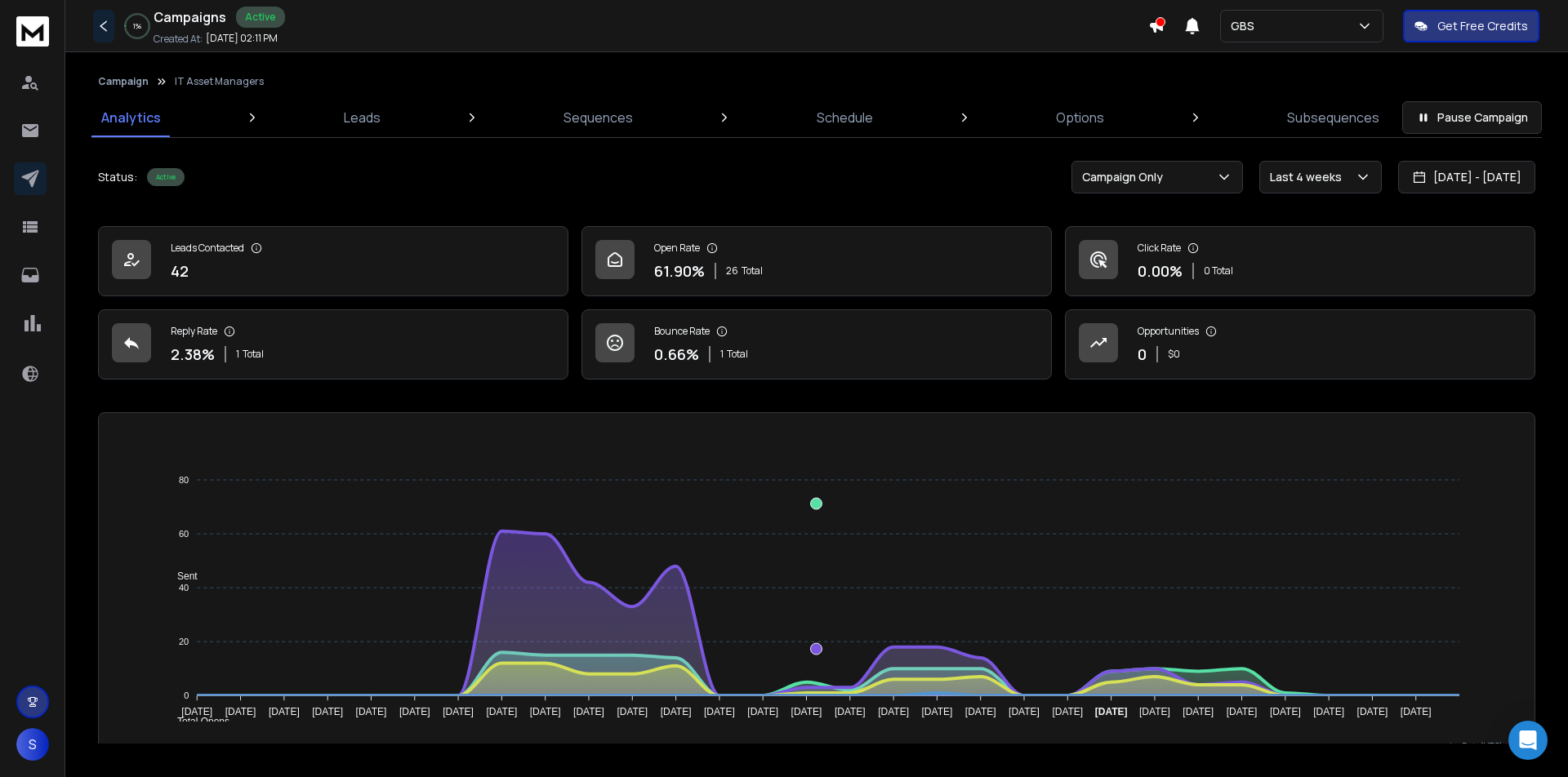
click at [104, 24] on icon at bounding box center [104, 26] width 14 height 14
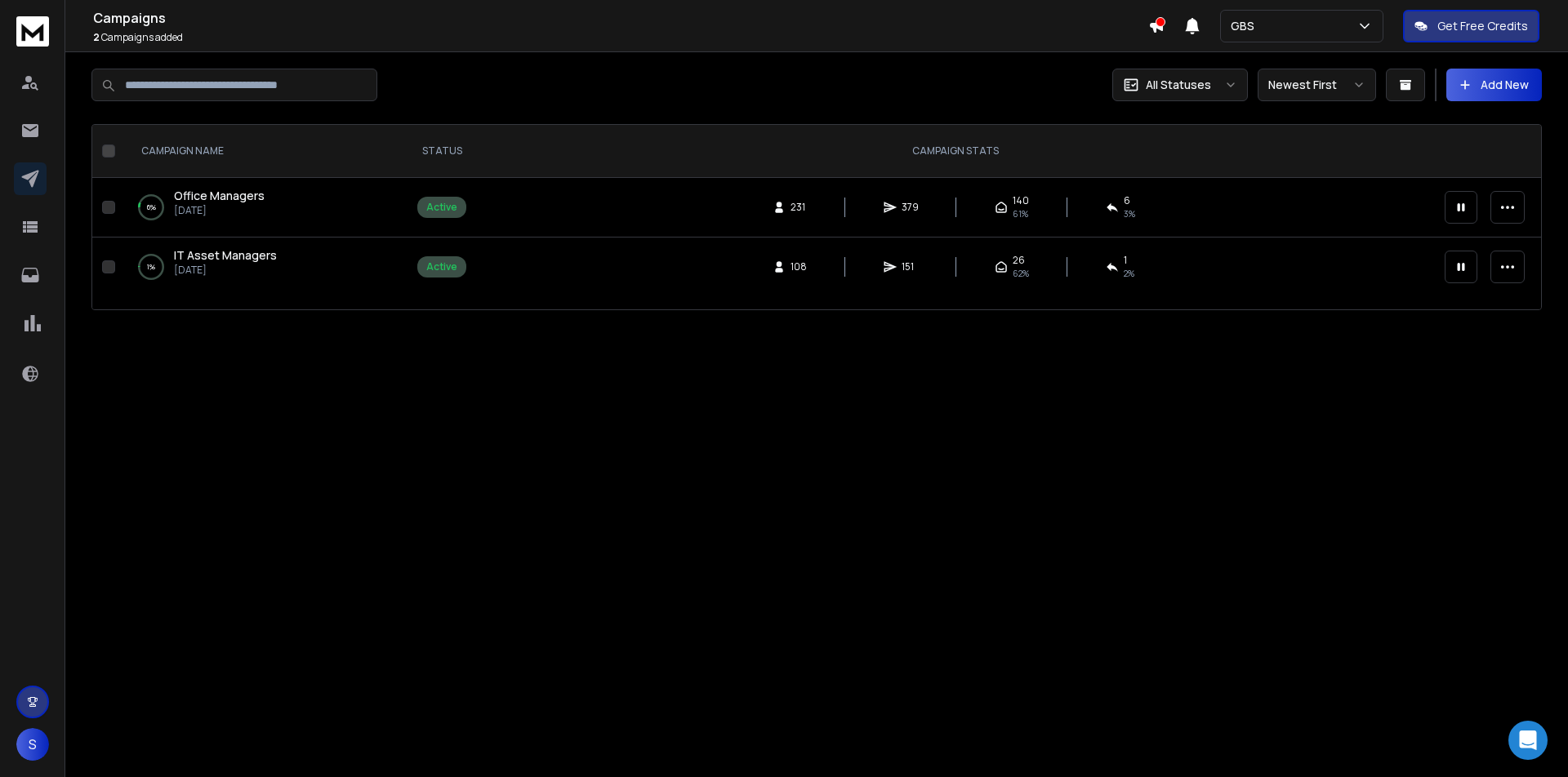
click at [211, 201] on span "Office Managers" at bounding box center [219, 195] width 91 height 15
